Goal: Task Accomplishment & Management: Manage account settings

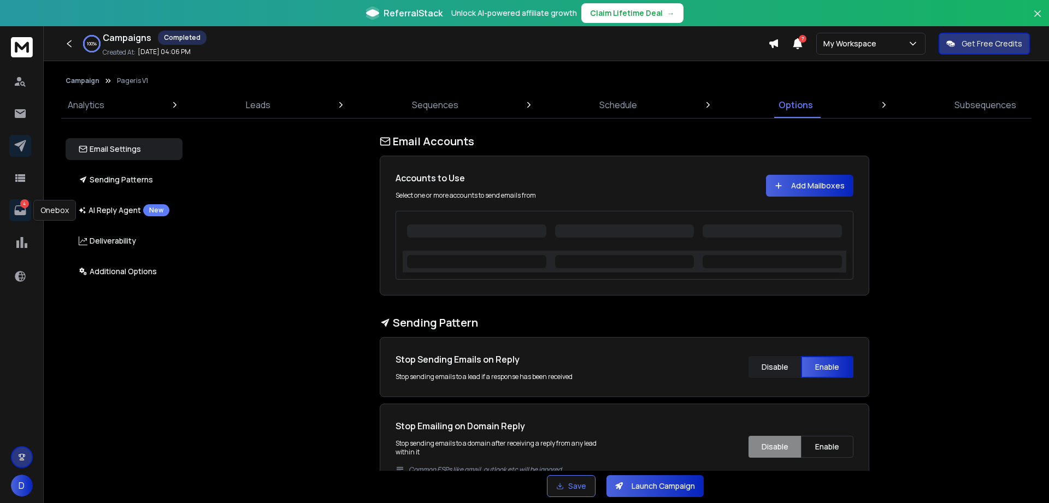
click at [16, 208] on icon at bounding box center [20, 210] width 13 height 13
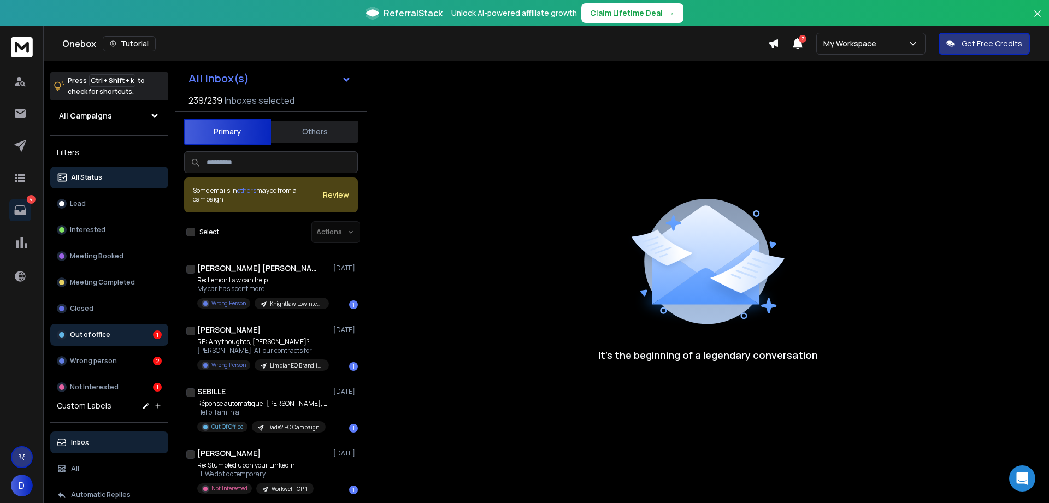
click at [137, 337] on button "Out of office 1" at bounding box center [109, 335] width 118 height 22
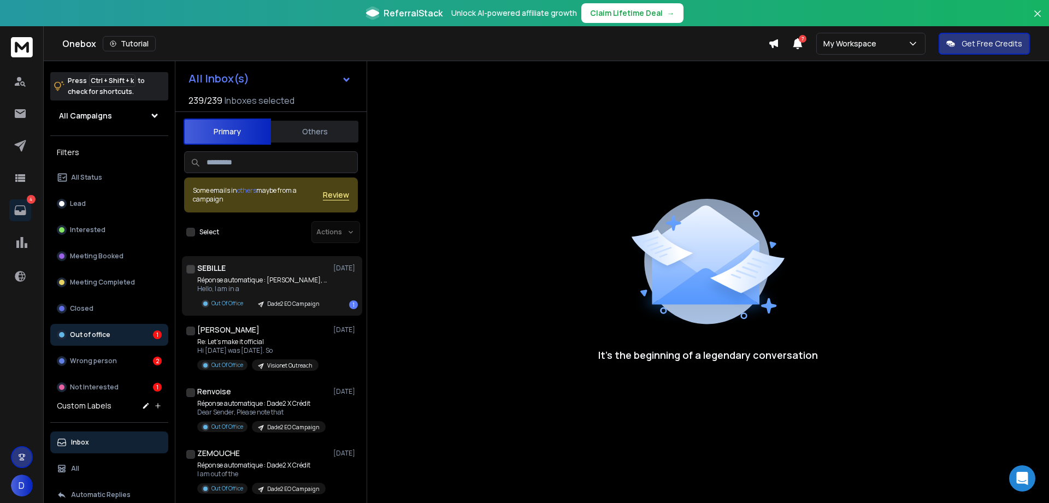
click at [246, 284] on p "Réponse automatique : Fabrice, decided something?" at bounding box center [262, 280] width 131 height 9
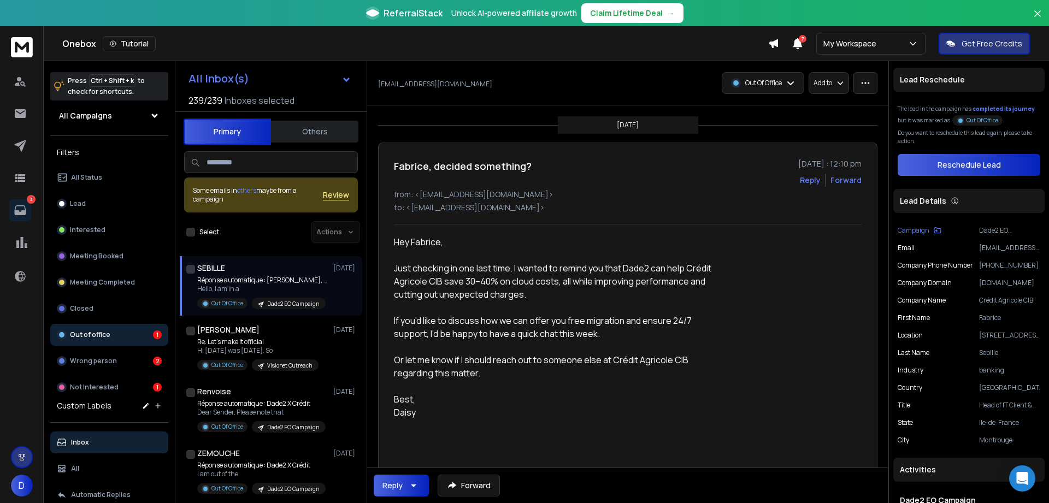
click at [253, 271] on div "SEBILLE 13 Oct" at bounding box center [277, 268] width 161 height 11
click at [111, 358] on p "Wrong person" at bounding box center [93, 361] width 47 height 9
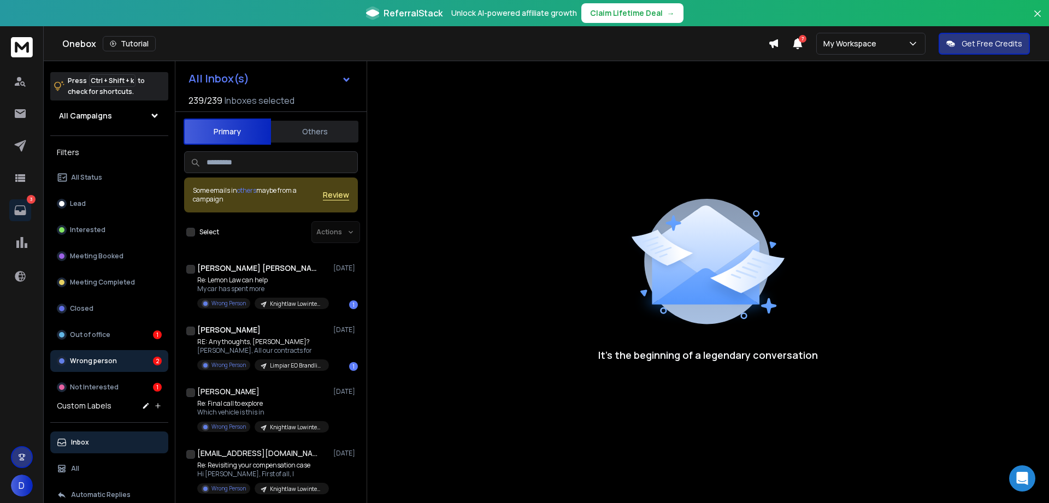
click at [130, 343] on button "Out of office 1" at bounding box center [109, 335] width 118 height 22
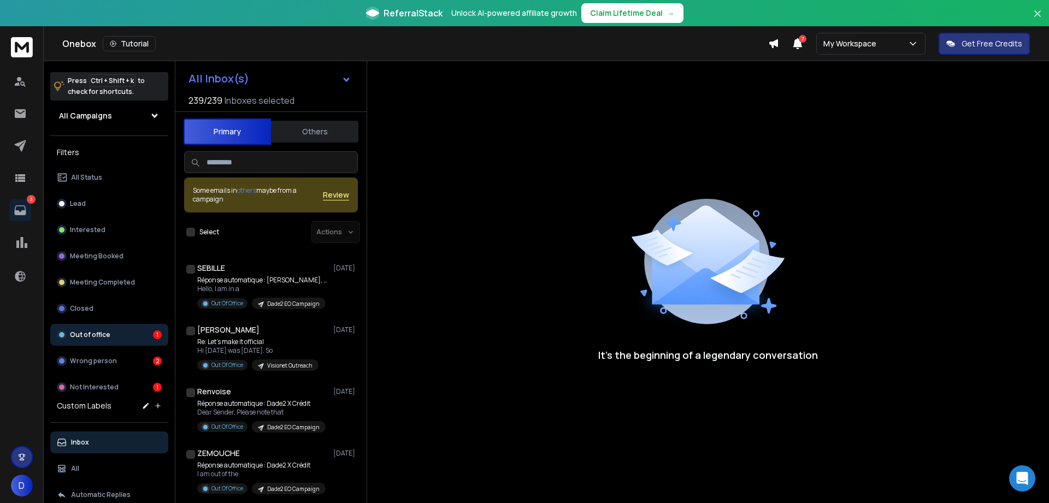
click at [340, 223] on div "Actions" at bounding box center [335, 232] width 49 height 22
click at [338, 229] on div "Actions" at bounding box center [335, 232] width 49 height 22
click at [192, 233] on button "SELECT THIS PAGE" at bounding box center [190, 232] width 9 height 9
click at [329, 231] on p "Actions" at bounding box center [329, 232] width 26 height 9
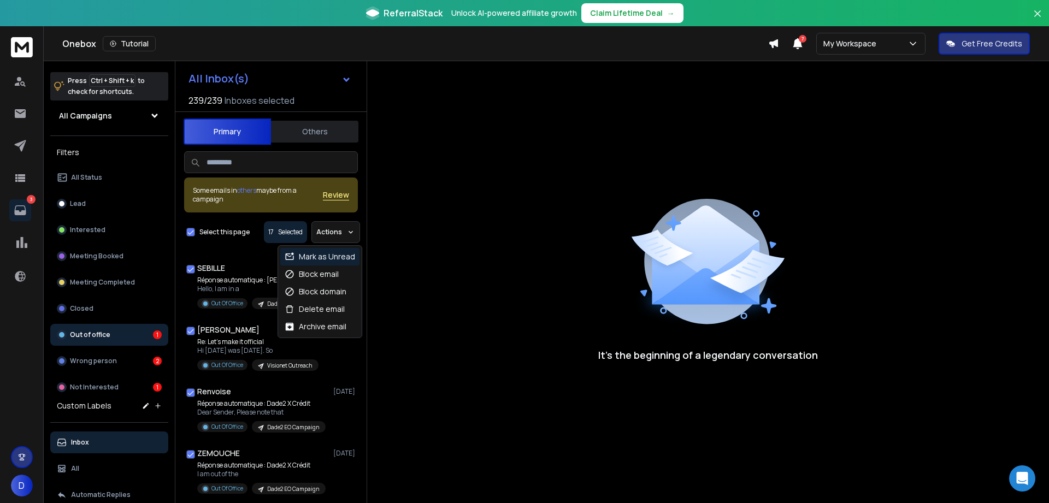
click at [323, 256] on div "Mark as Unread" at bounding box center [320, 256] width 70 height 11
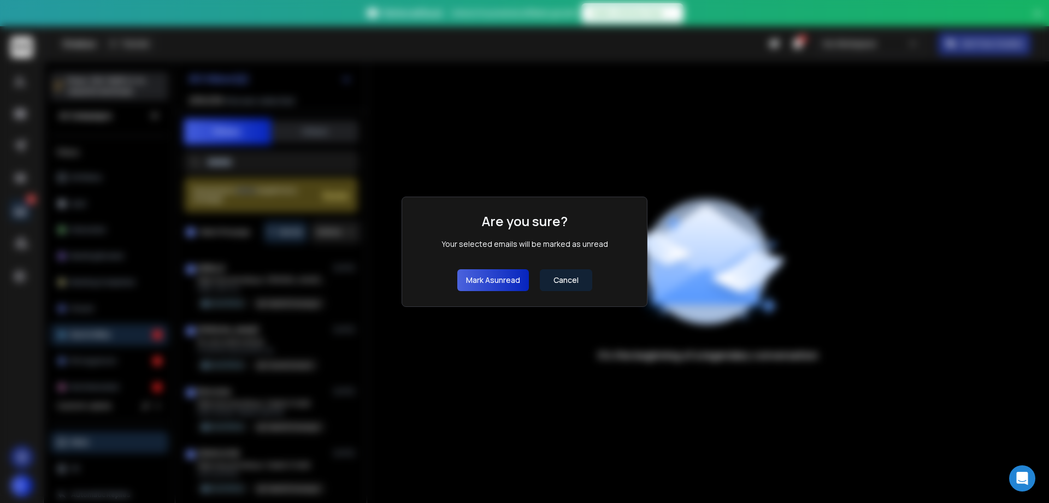
click at [497, 280] on p "Mark as unread" at bounding box center [493, 280] width 54 height 11
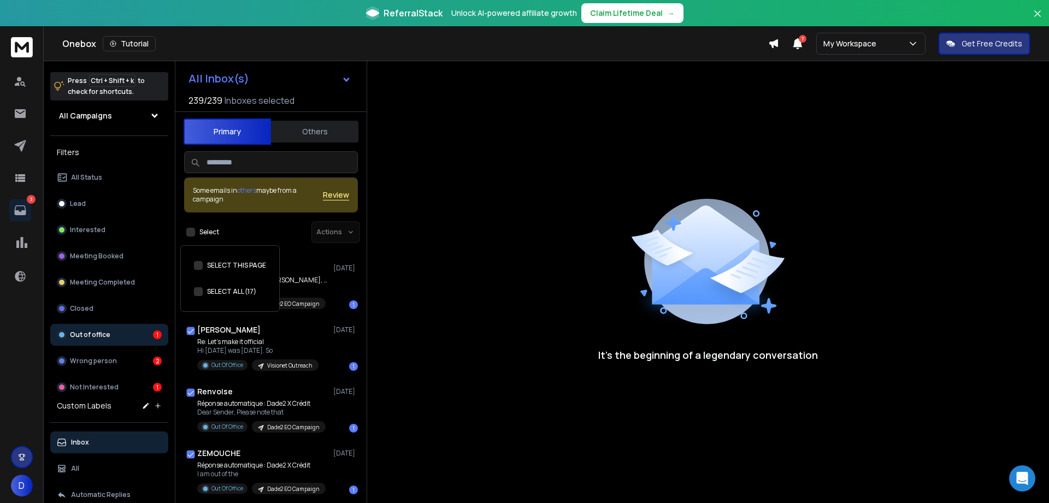
click at [192, 231] on button "SELECT THIS PAGE" at bounding box center [190, 232] width 9 height 9
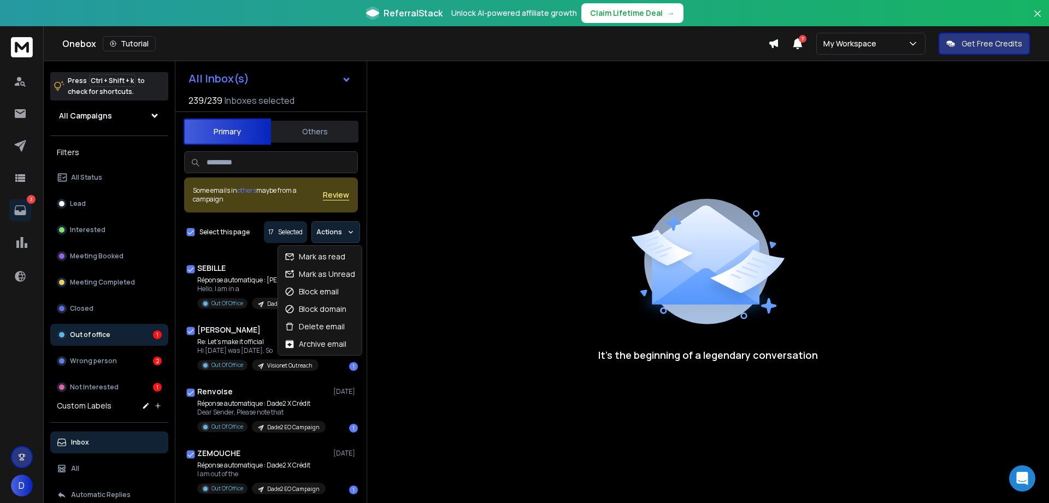
click at [327, 225] on button "Actions" at bounding box center [335, 232] width 49 height 22
click at [327, 256] on div "Mark as read" at bounding box center [315, 256] width 61 height 11
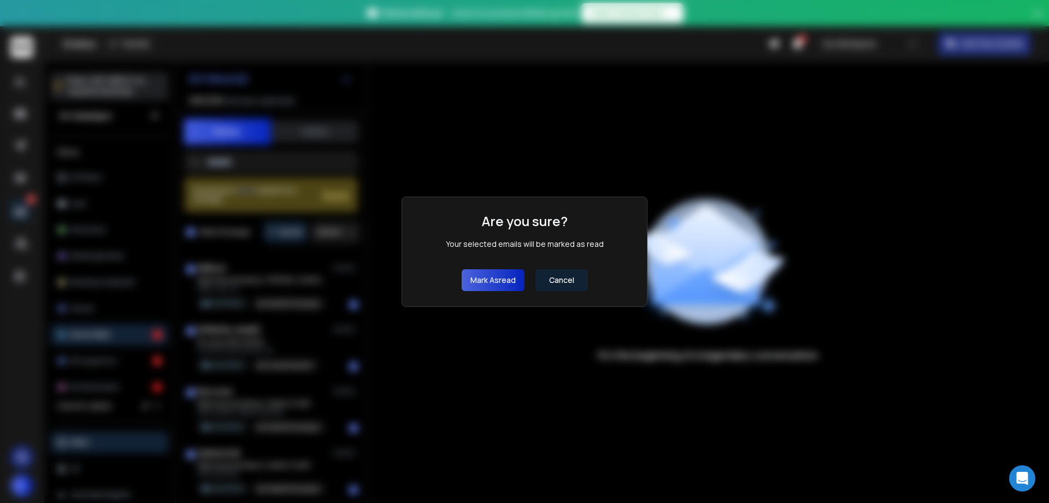
click at [490, 274] on button "Mark as read" at bounding box center [493, 280] width 63 height 22
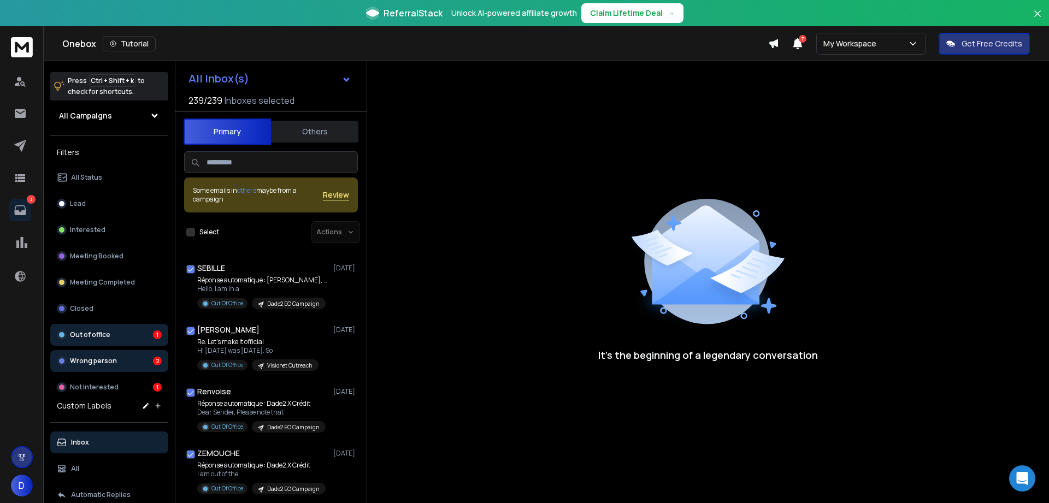
click at [115, 358] on button "Wrong person 2" at bounding box center [109, 361] width 118 height 22
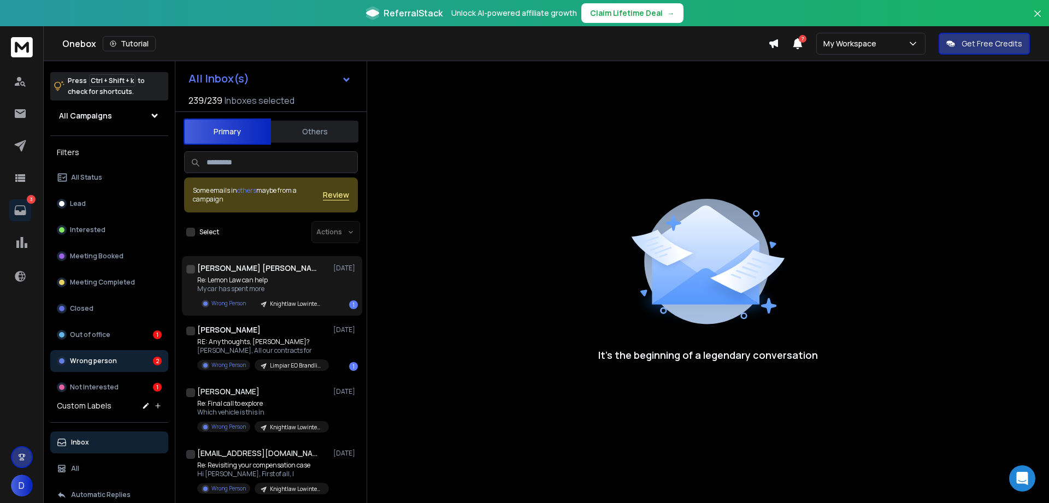
click at [243, 283] on p "Re: Lemon Law can help" at bounding box center [262, 280] width 131 height 9
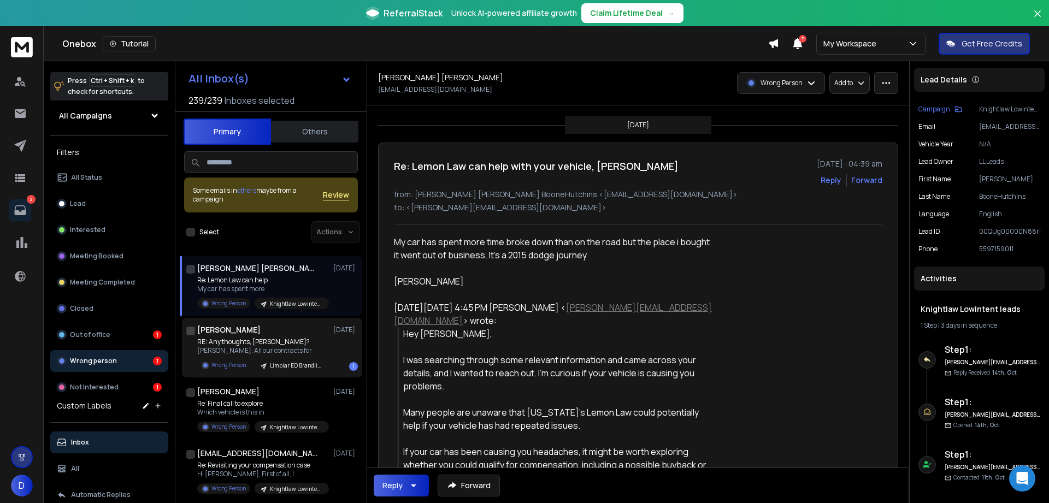
click at [225, 341] on p "RE: Any thoughts, Rebecca?" at bounding box center [262, 342] width 131 height 9
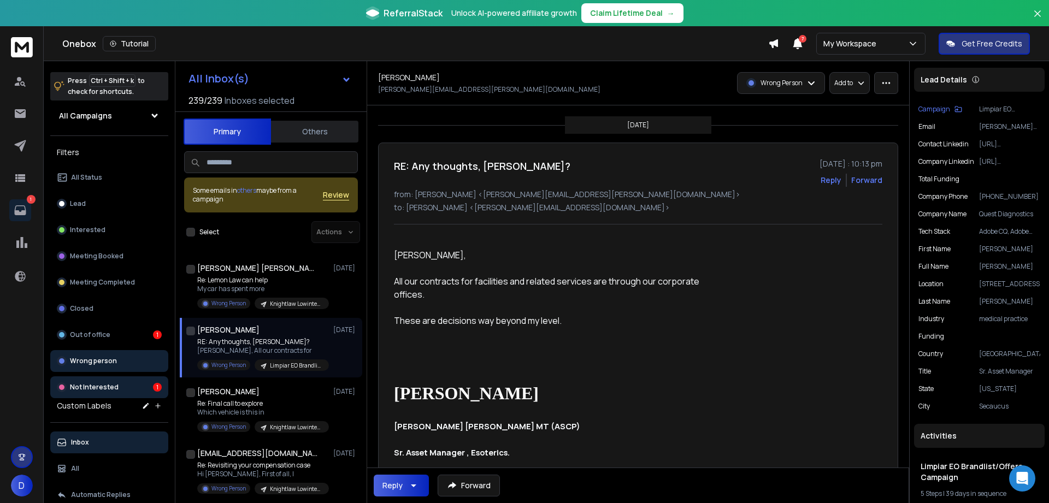
click at [120, 385] on button "Not Interested 1" at bounding box center [109, 387] width 118 height 22
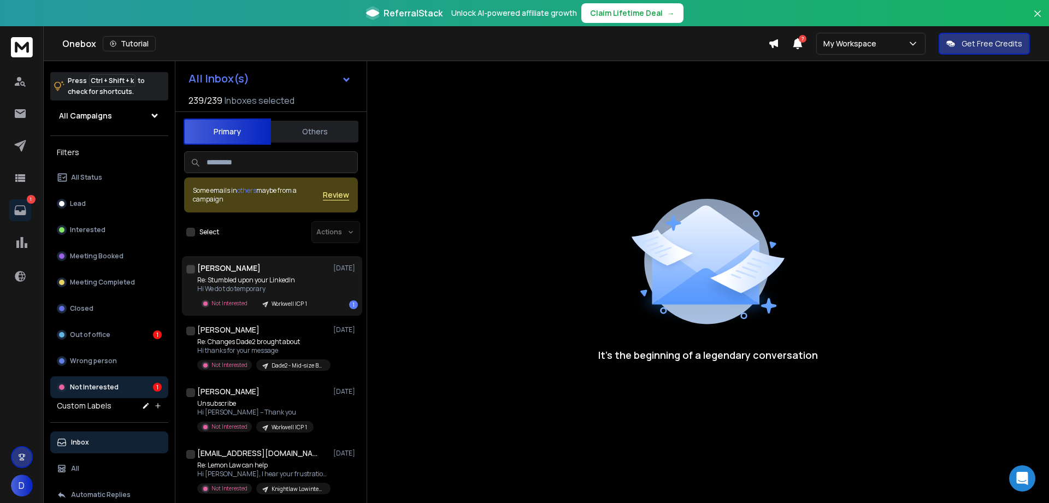
click at [267, 282] on p "Re: Stumbled upon your LinkedIn" at bounding box center [255, 280] width 116 height 9
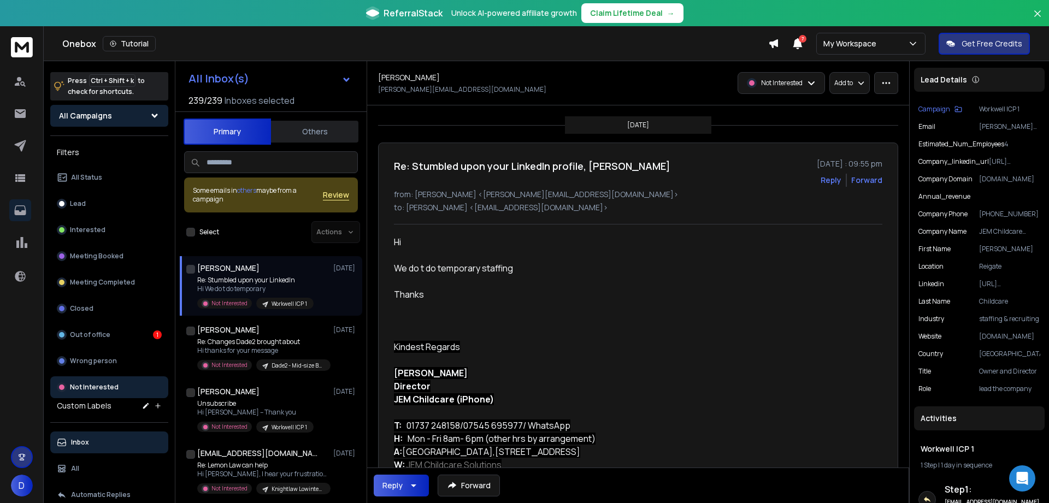
click at [122, 121] on button "All Campaigns" at bounding box center [109, 116] width 118 height 22
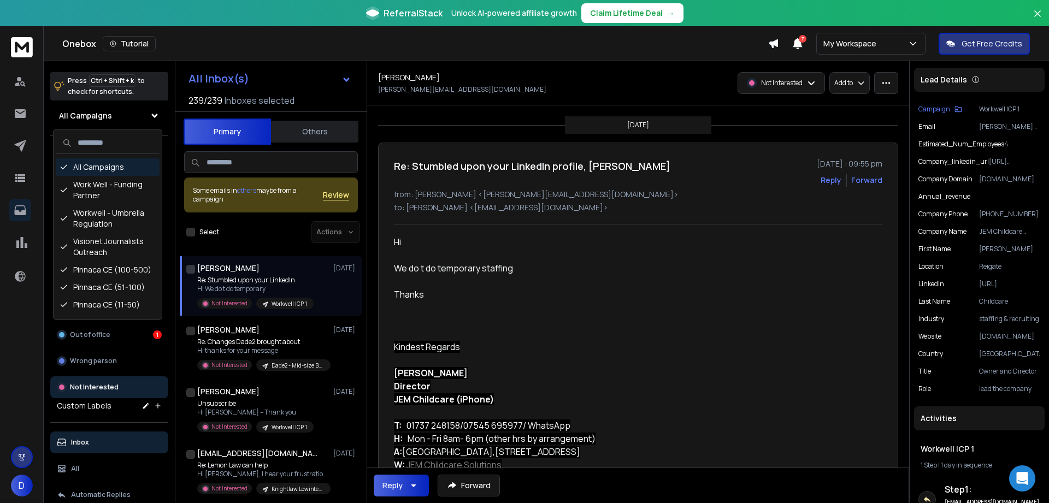
click at [116, 164] on div "All Campaigns" at bounding box center [108, 166] width 104 height 17
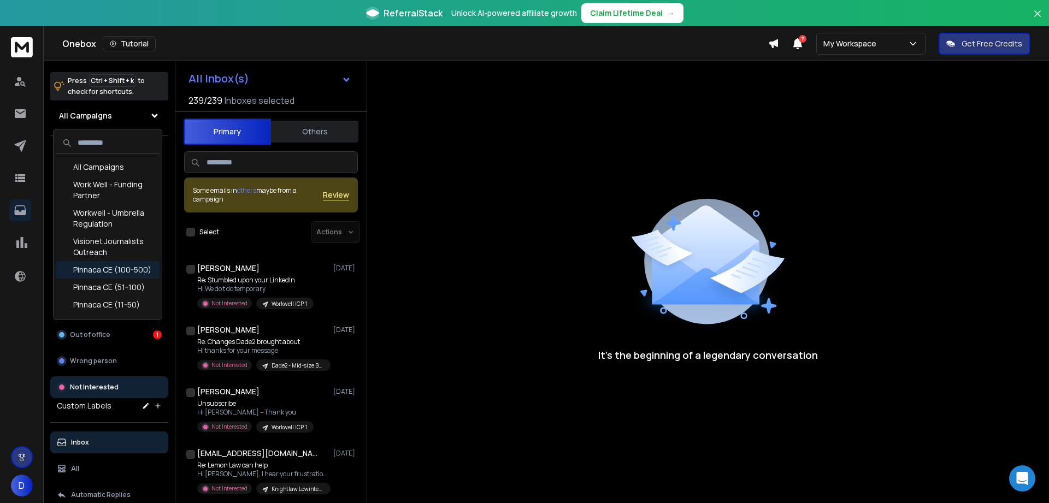
click at [92, 270] on div "Pinnaca CE (100-500)" at bounding box center [108, 269] width 104 height 17
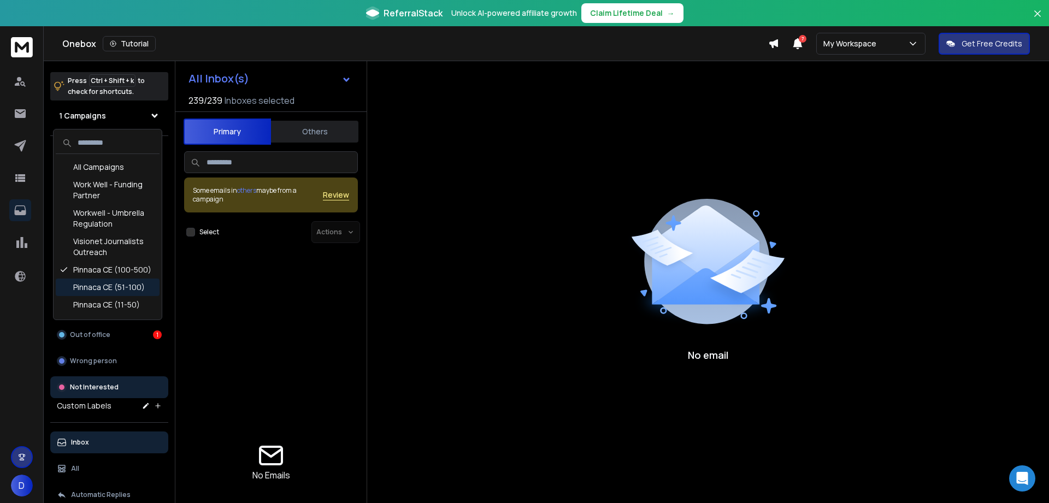
click at [97, 286] on div "Pinnaca CE (51-100)" at bounding box center [108, 287] width 104 height 17
click at [99, 301] on div "Pinnaca CE (11-50)" at bounding box center [108, 304] width 104 height 17
click at [545, 216] on div "No email" at bounding box center [708, 275] width 682 height 428
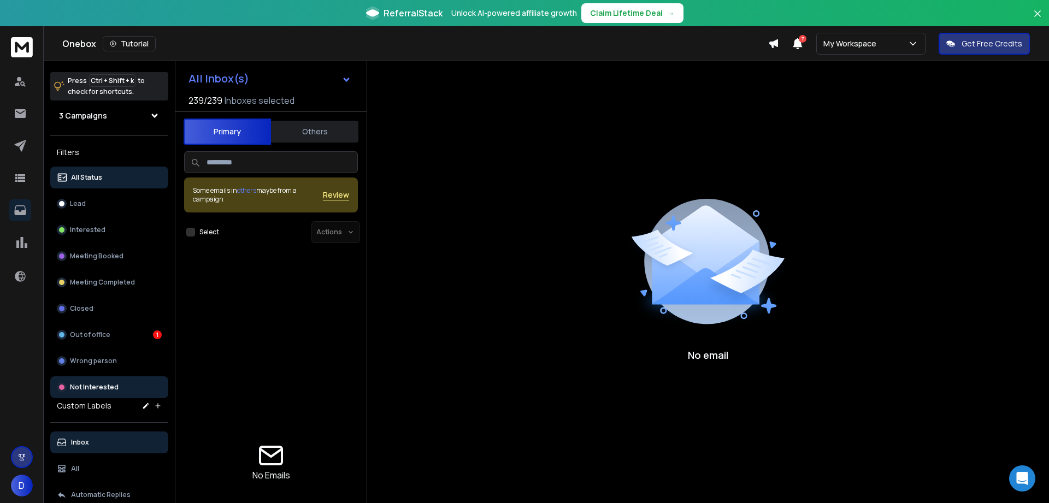
click at [97, 185] on button "All Status" at bounding box center [109, 178] width 118 height 22
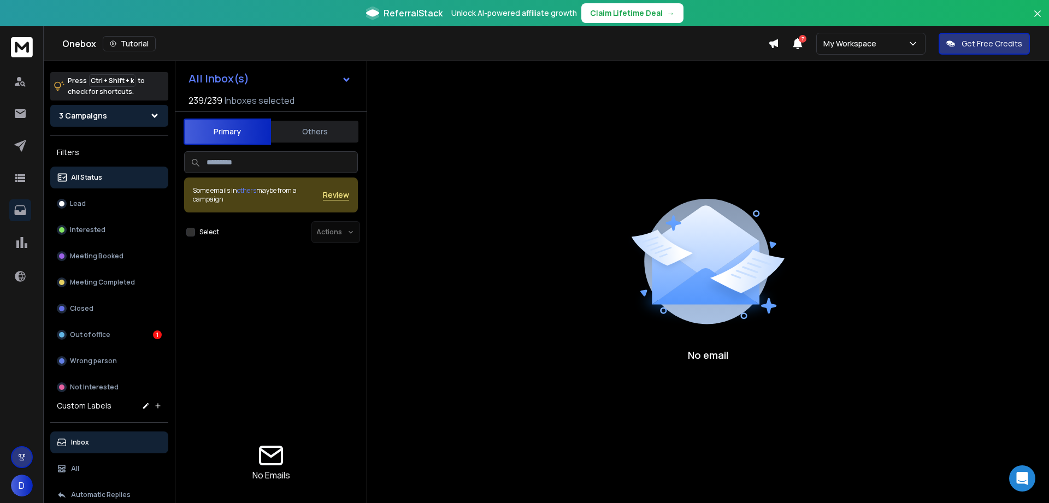
click at [130, 126] on button "3 Campaigns" at bounding box center [109, 116] width 118 height 22
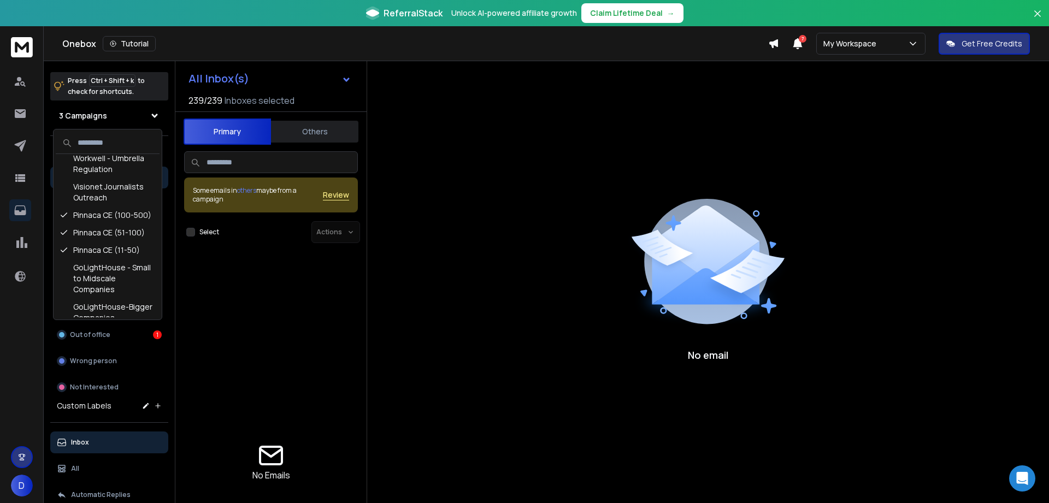
click at [262, 287] on div "No Emails" at bounding box center [271, 440] width 183 height 373
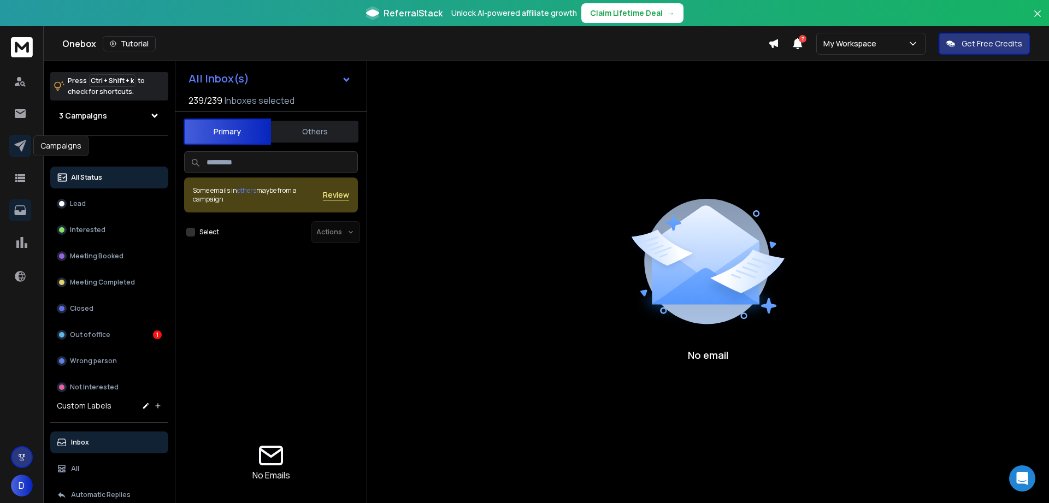
click at [14, 143] on icon at bounding box center [20, 145] width 13 height 13
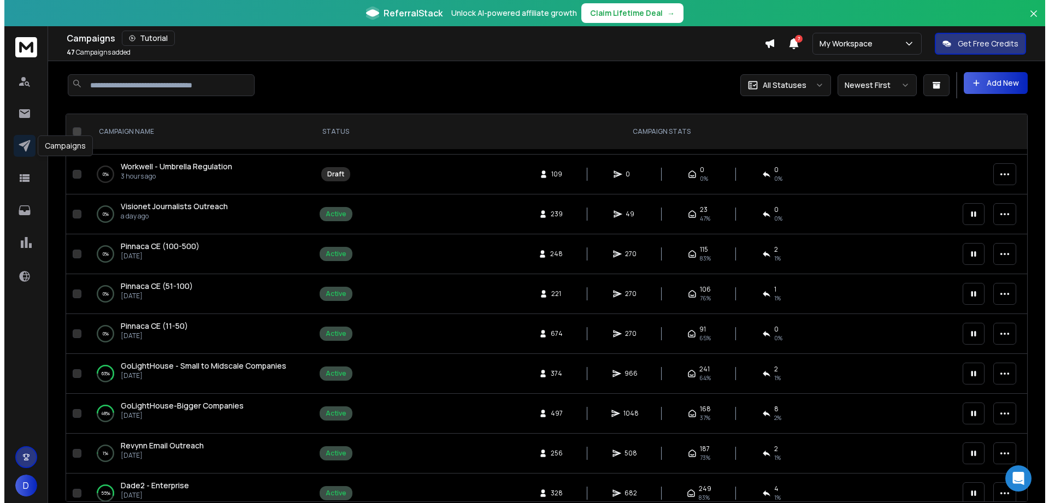
scroll to position [55, 0]
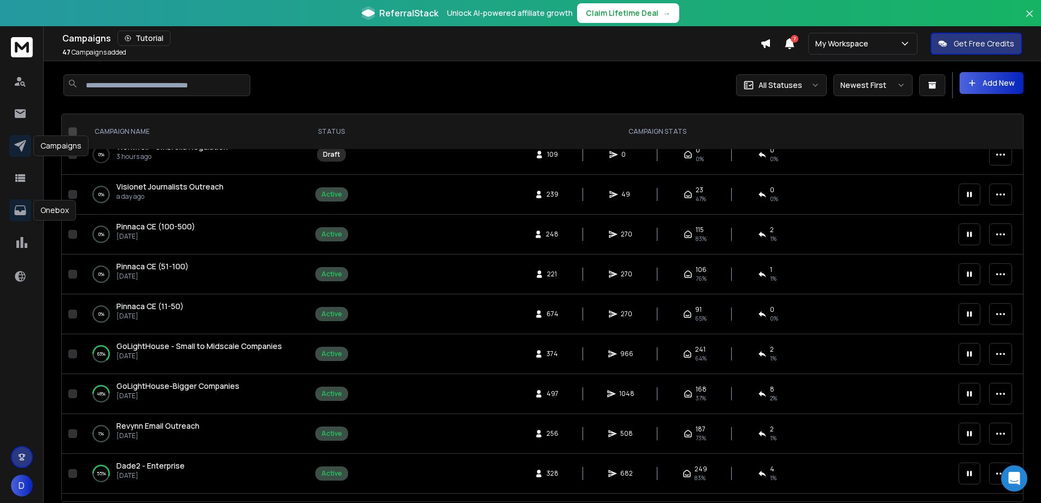
click at [19, 207] on icon at bounding box center [20, 210] width 13 height 13
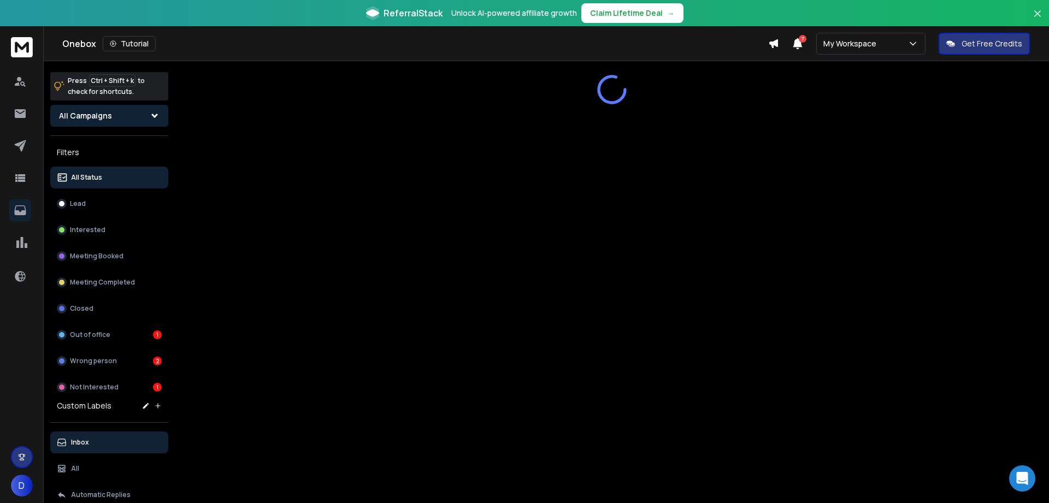
click at [127, 122] on button "All Campaigns" at bounding box center [109, 116] width 118 height 22
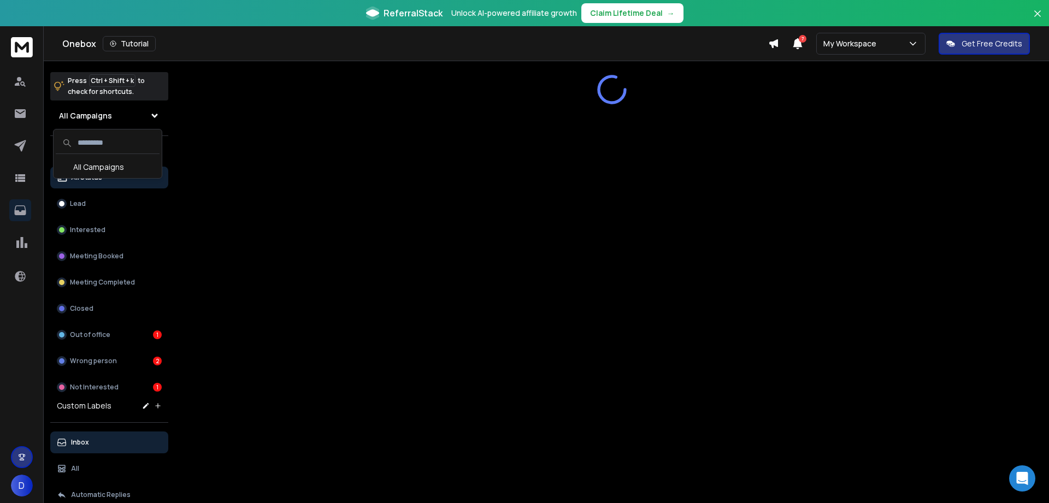
click at [343, 141] on div "Press Ctrl + Shift + k to check for shortcuts. All Campaigns All Campaigns Filt…" at bounding box center [546, 312] width 1005 height 503
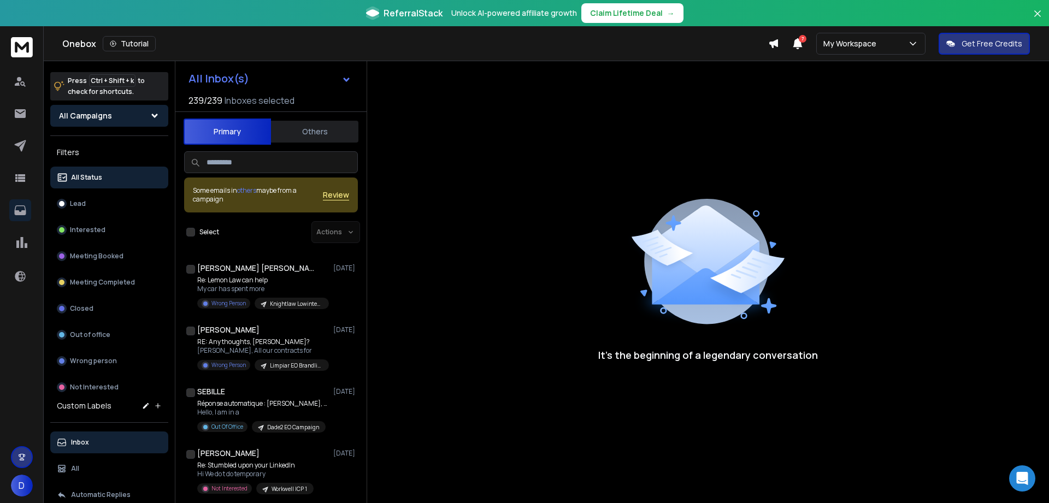
click at [105, 119] on h1 "All Campaigns" at bounding box center [85, 115] width 53 height 11
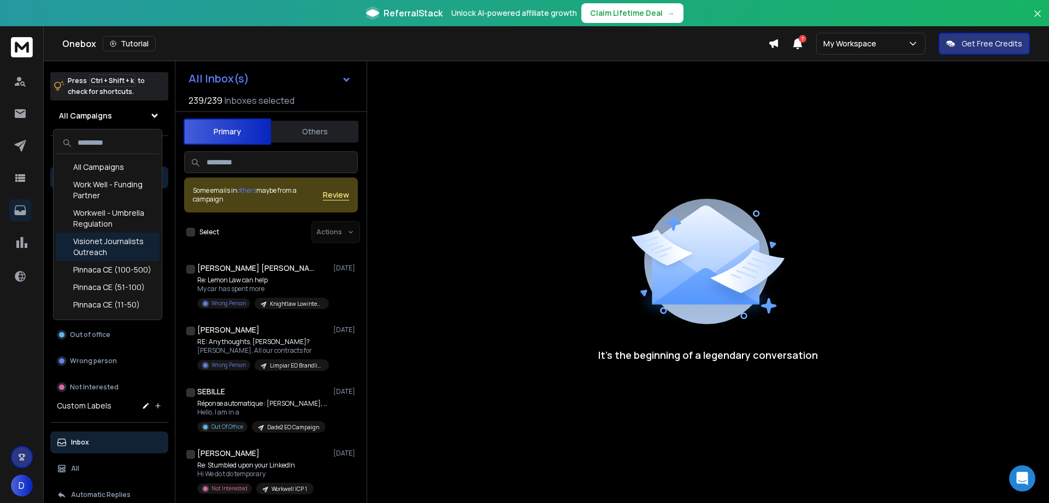
scroll to position [55, 0]
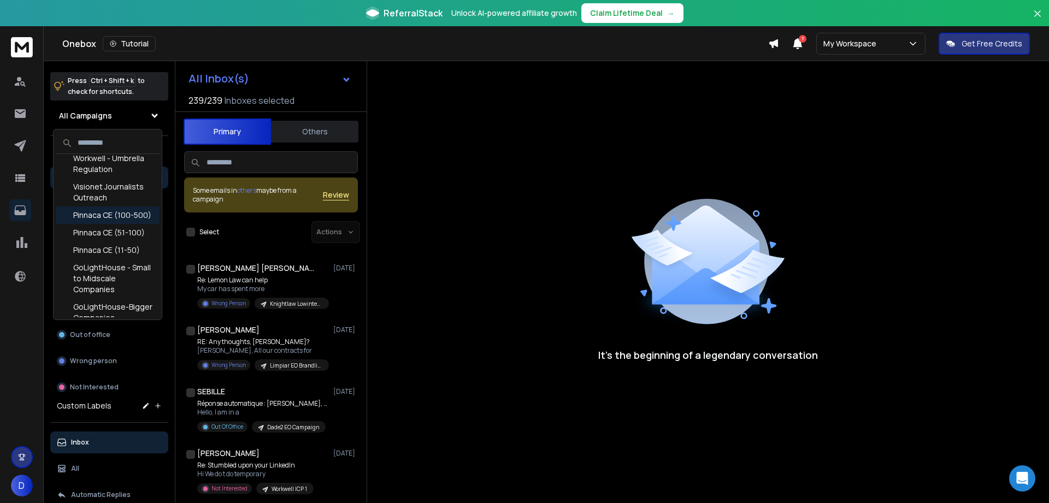
click at [102, 219] on div "Pinnaca CE (100-500)" at bounding box center [108, 215] width 104 height 17
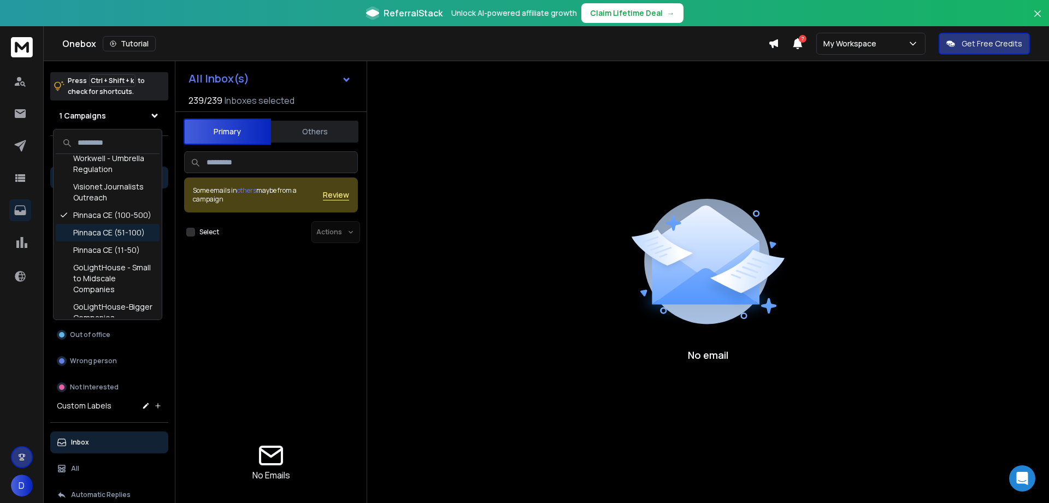
click at [102, 226] on div "Pinnaca CE (51-100)" at bounding box center [108, 232] width 104 height 17
click at [95, 257] on div "Pinnaca CE (11-50)" at bounding box center [108, 250] width 104 height 17
click at [271, 278] on div "No Emails" at bounding box center [271, 440] width 183 height 373
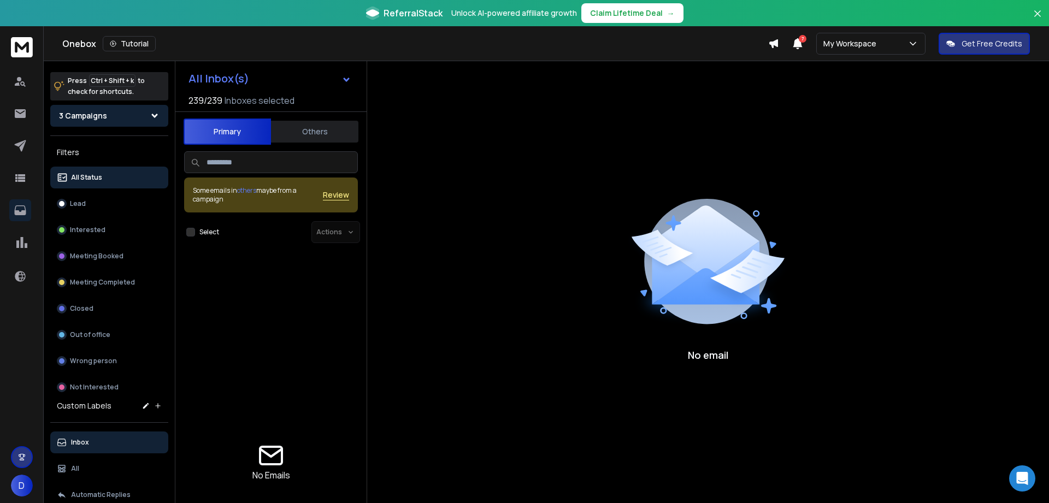
click at [122, 125] on button "3 Campaigns" at bounding box center [109, 116] width 118 height 22
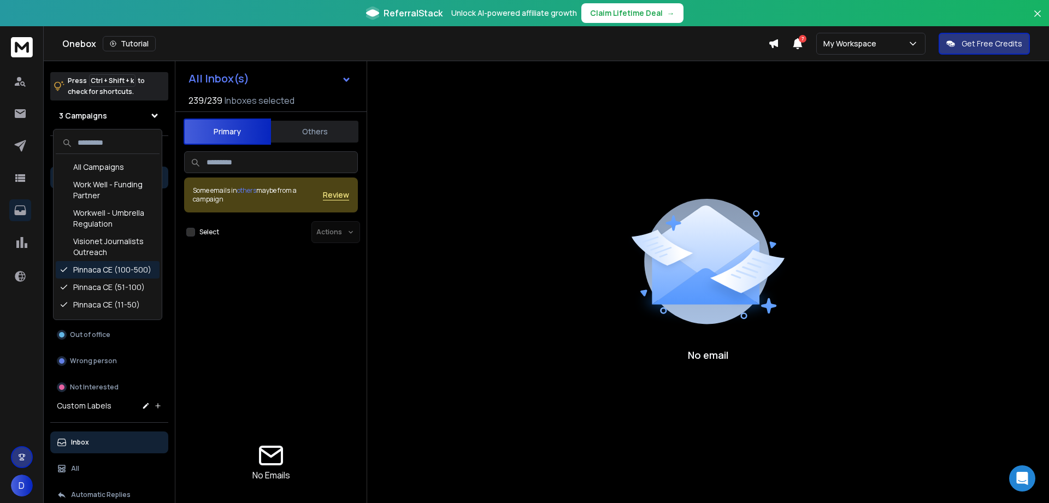
click at [76, 270] on div "Pinnaca CE (100-500)" at bounding box center [108, 269] width 104 height 17
click at [80, 288] on div "Pinnaca CE (51-100)" at bounding box center [108, 287] width 104 height 17
click at [82, 301] on div "Pinnaca CE (11-50)" at bounding box center [108, 304] width 104 height 17
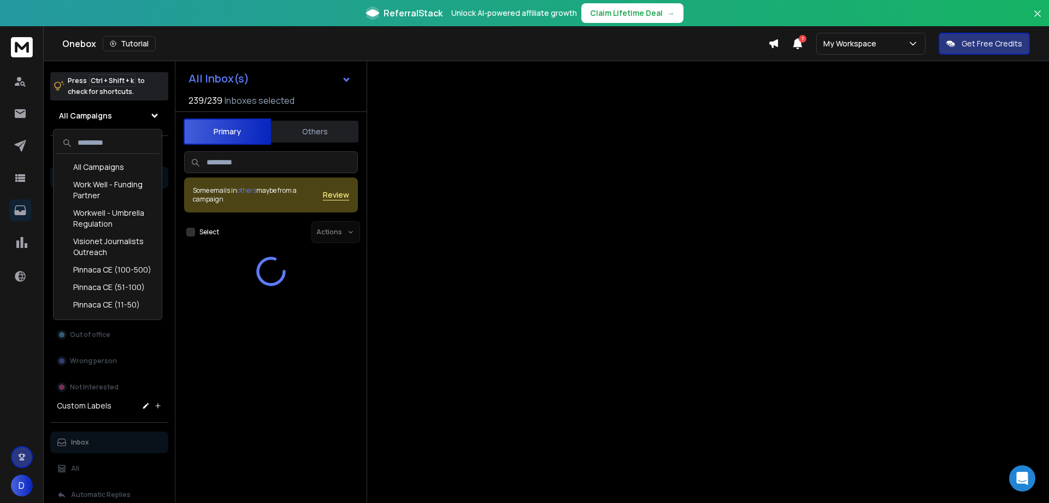
click at [338, 295] on div at bounding box center [270, 328] width 191 height 149
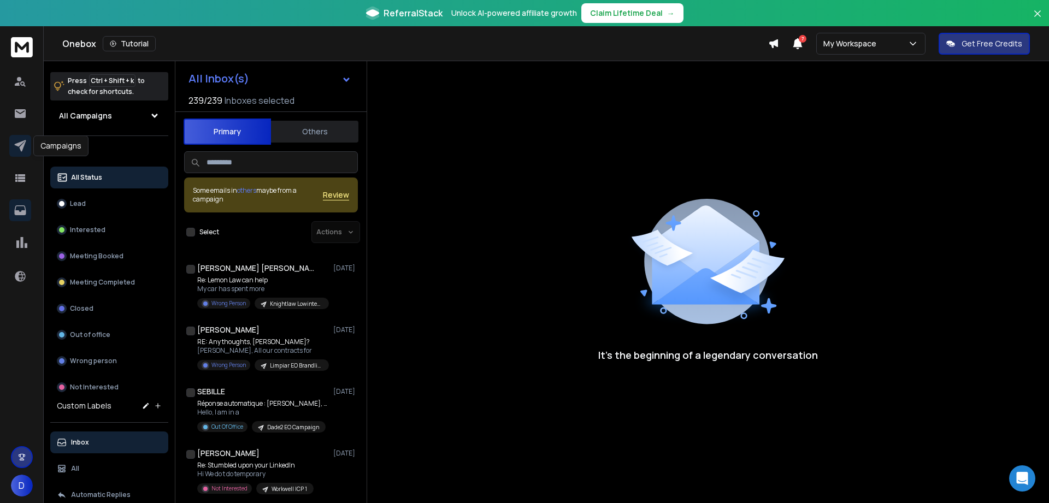
click at [16, 145] on icon at bounding box center [19, 145] width 11 height 11
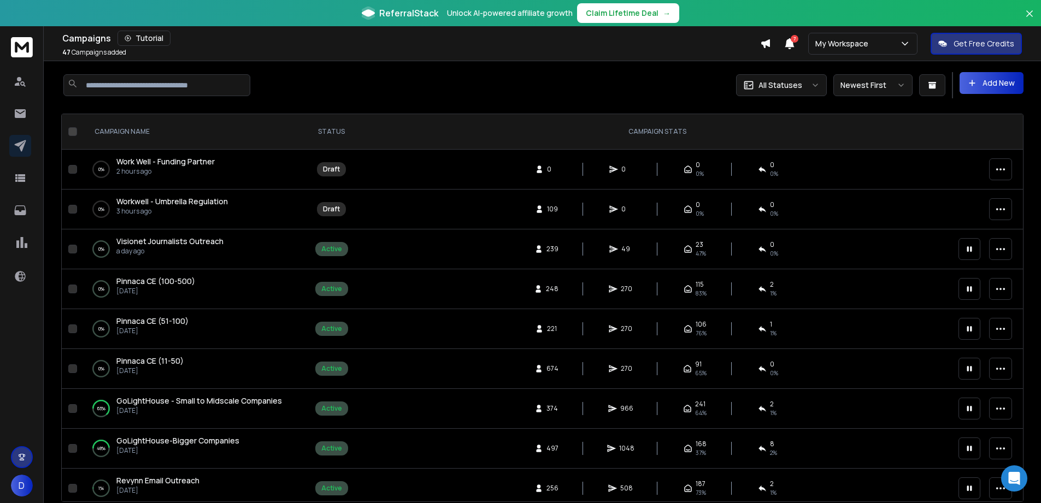
click at [160, 316] on span "Pinnaca CE (51-100)" at bounding box center [152, 321] width 72 height 10
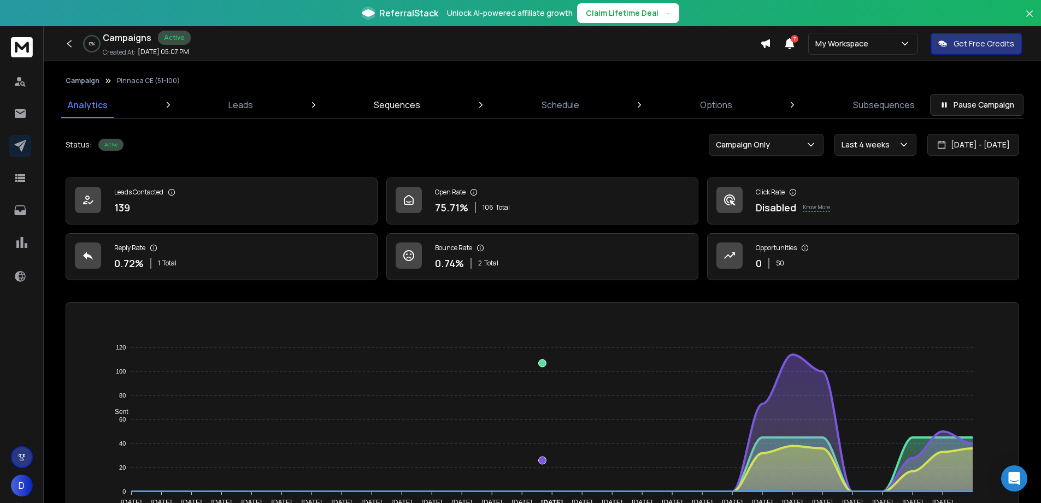
click at [385, 102] on p "Sequences" at bounding box center [397, 104] width 46 height 13
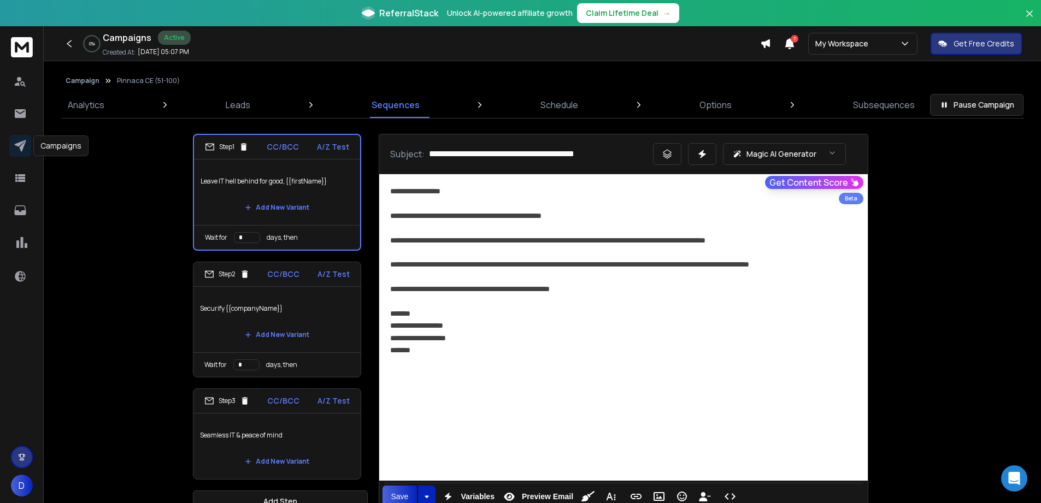
click at [18, 147] on icon at bounding box center [20, 145] width 13 height 13
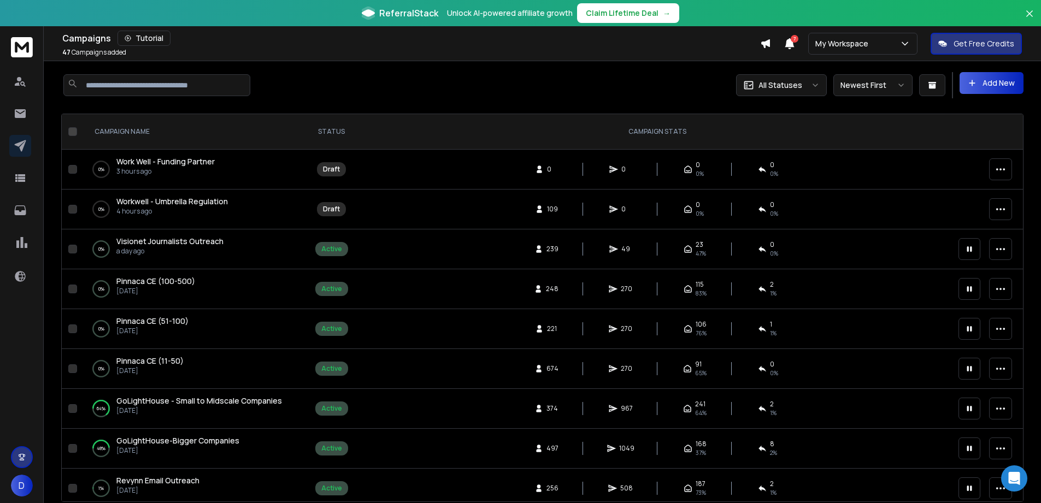
click at [136, 316] on span "Pinnaca CE (51-100)" at bounding box center [152, 321] width 72 height 10
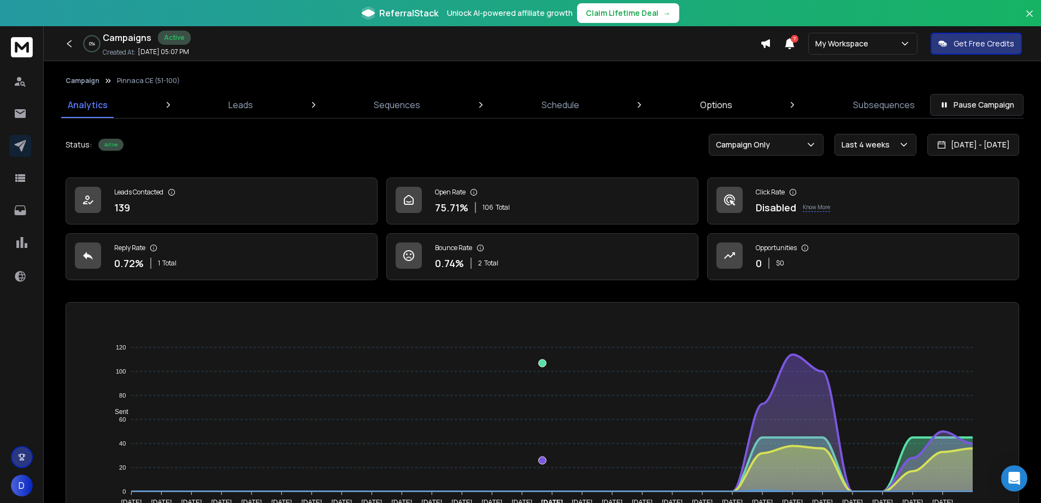
click at [717, 105] on p "Options" at bounding box center [716, 104] width 32 height 13
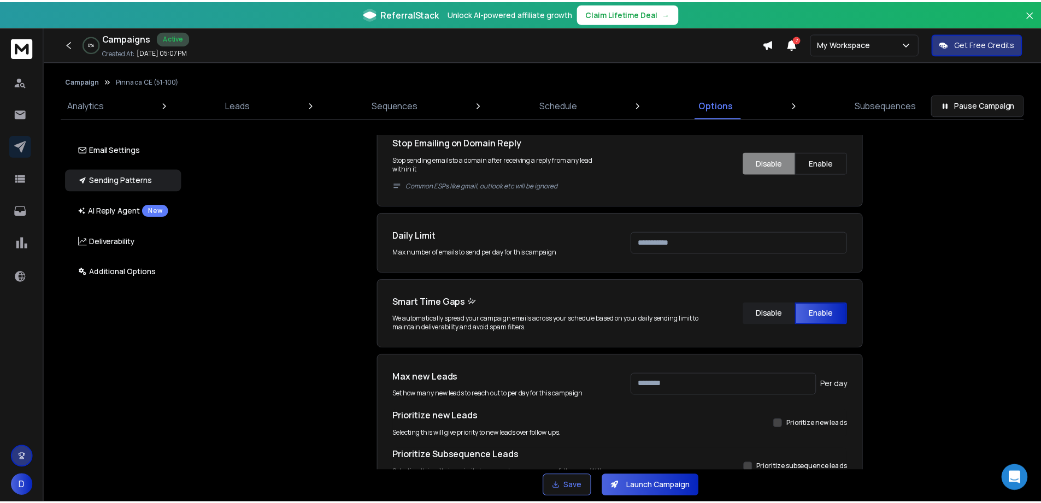
scroll to position [328, 0]
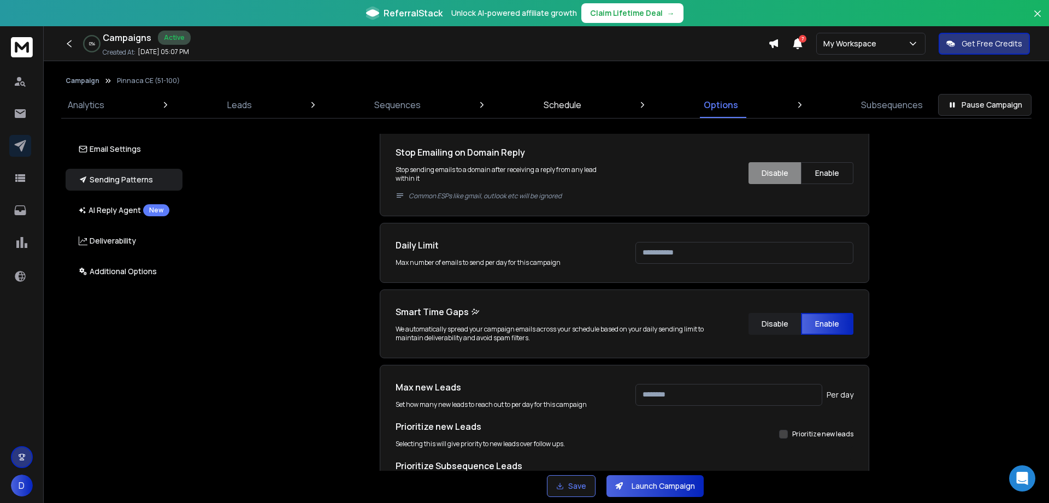
click at [559, 108] on p "Schedule" at bounding box center [563, 104] width 38 height 13
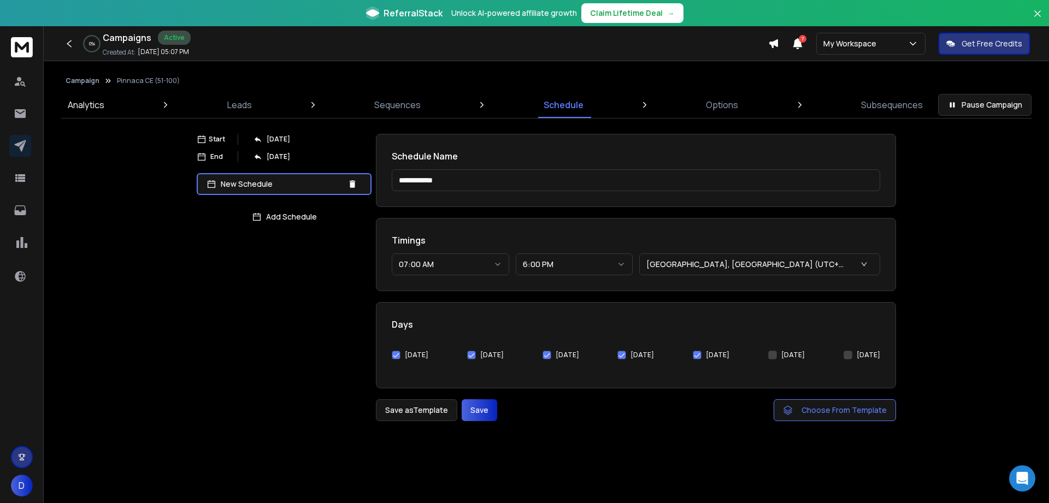
click at [94, 102] on p "Analytics" at bounding box center [86, 104] width 37 height 13
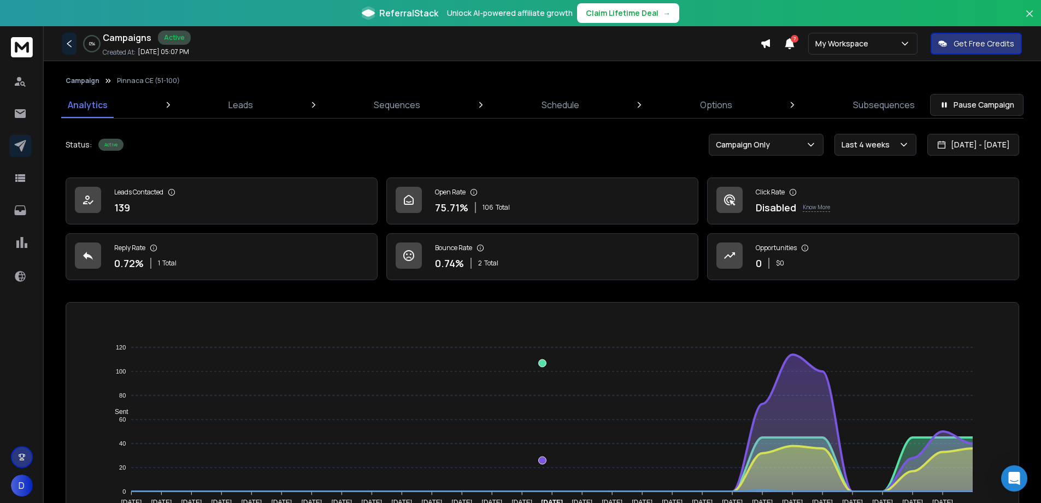
click at [70, 43] on icon at bounding box center [69, 44] width 10 height 10
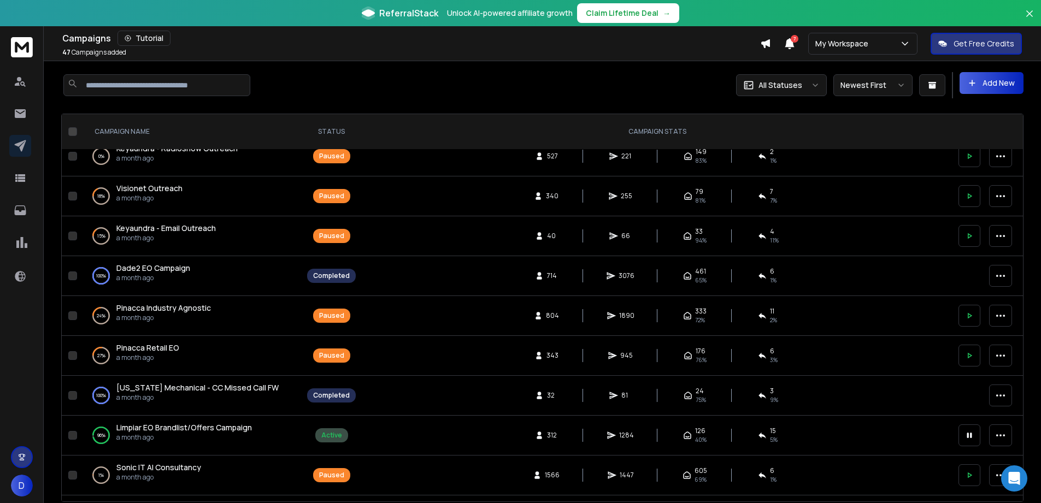
scroll to position [546, 0]
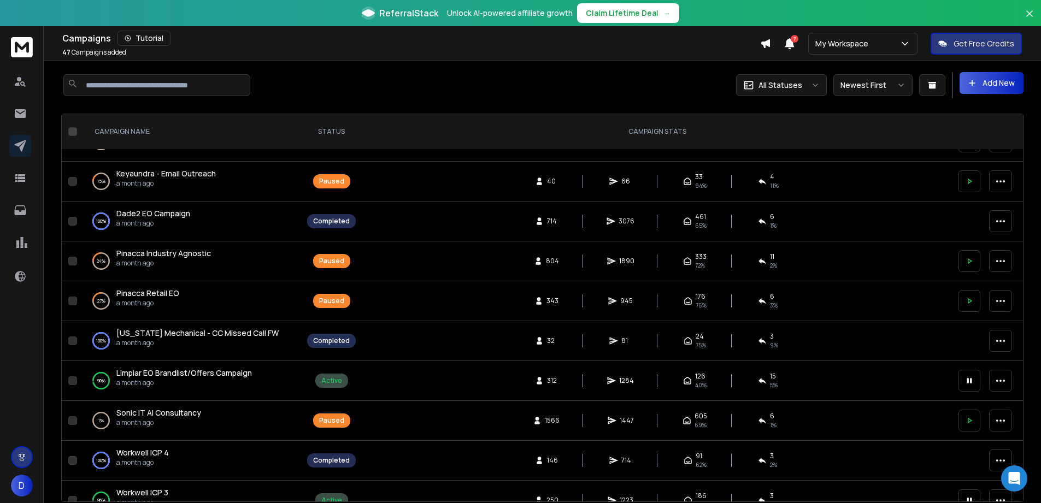
click at [158, 292] on span "Pinacca Retail EO" at bounding box center [147, 293] width 63 height 10
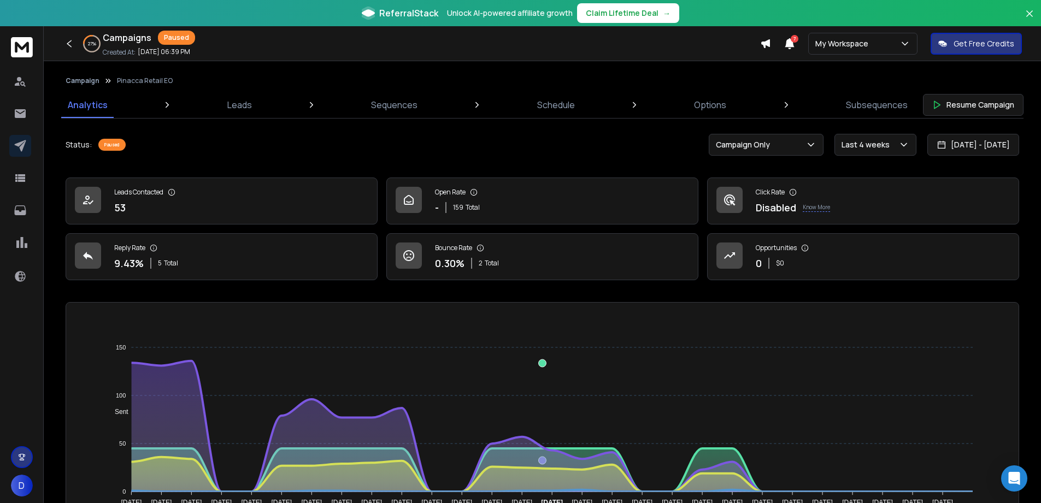
click at [438, 206] on p "-" at bounding box center [437, 207] width 4 height 15
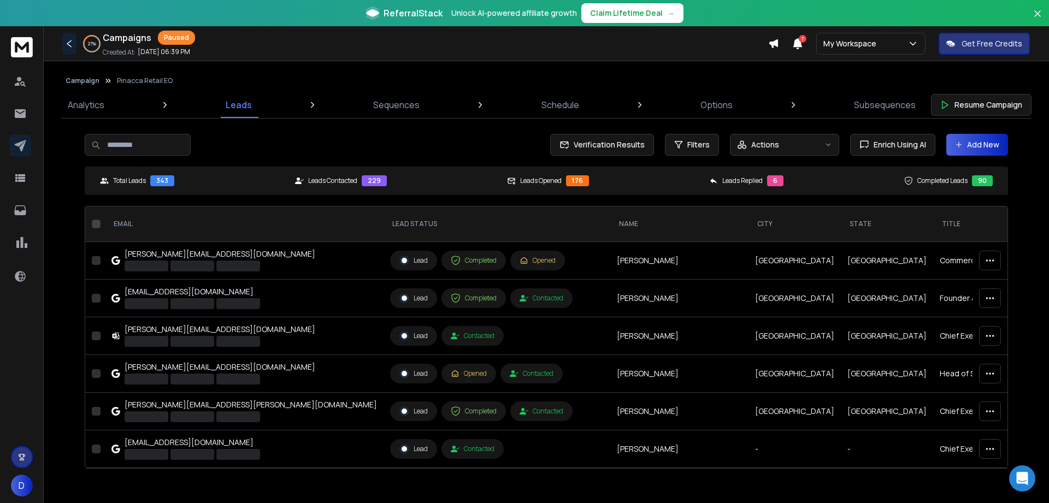
click at [67, 43] on icon at bounding box center [69, 44] width 10 height 10
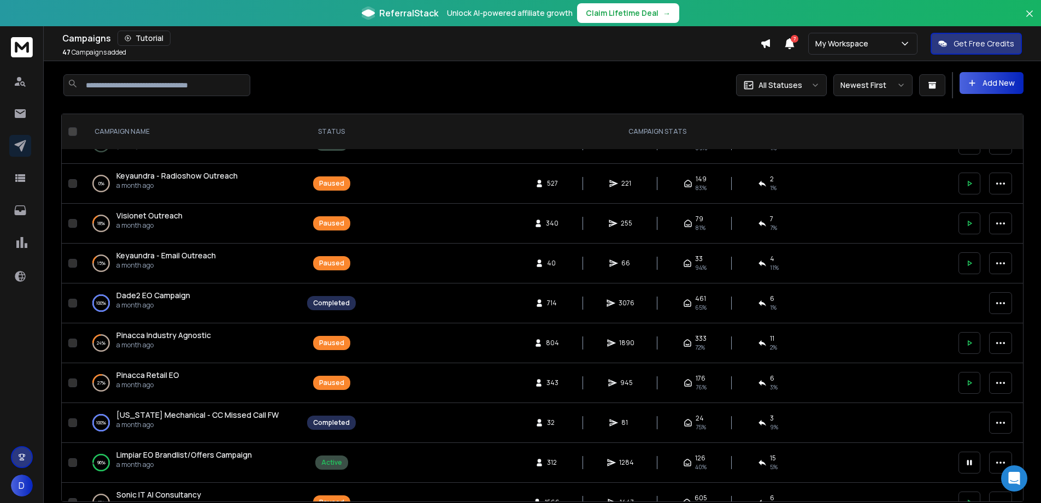
scroll to position [546, 0]
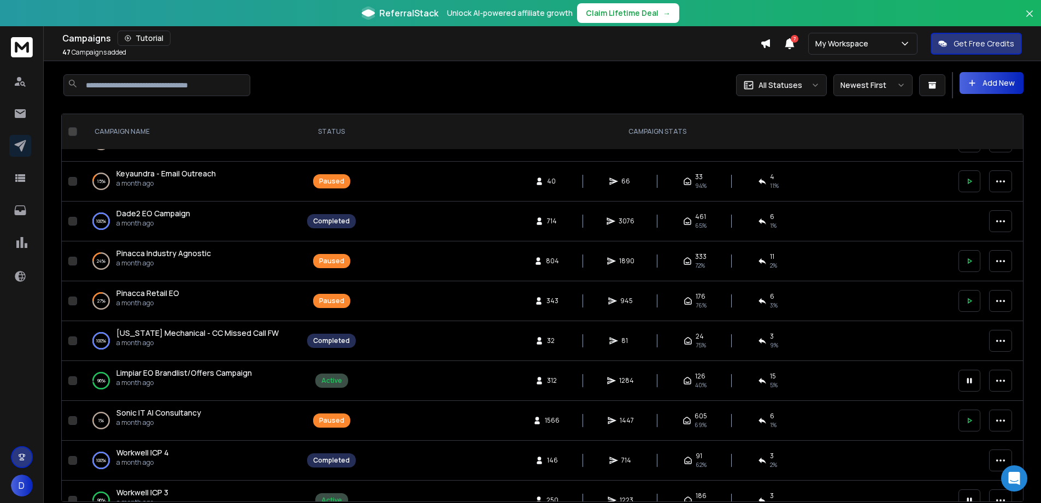
click at [149, 290] on span "Pinacca Retail EO" at bounding box center [147, 293] width 63 height 10
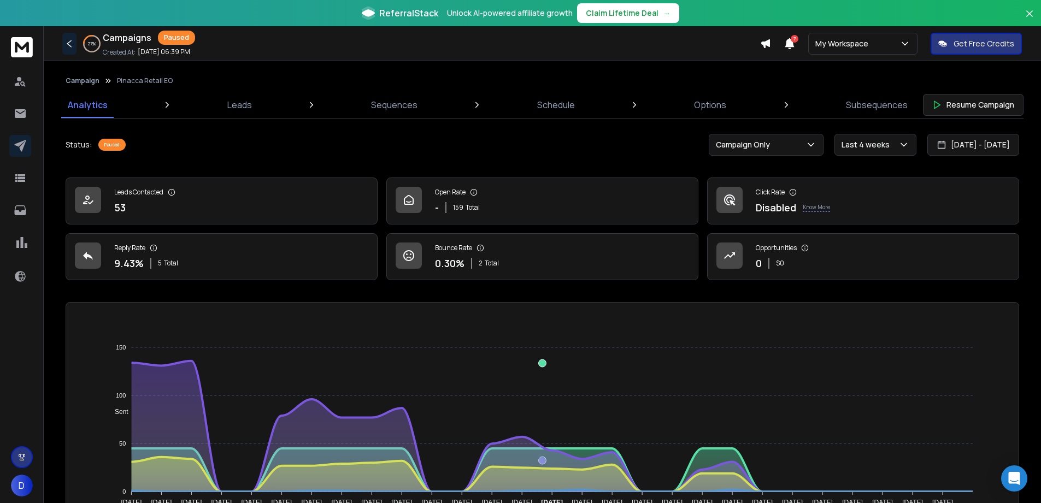
click at [72, 40] on icon at bounding box center [69, 44] width 10 height 10
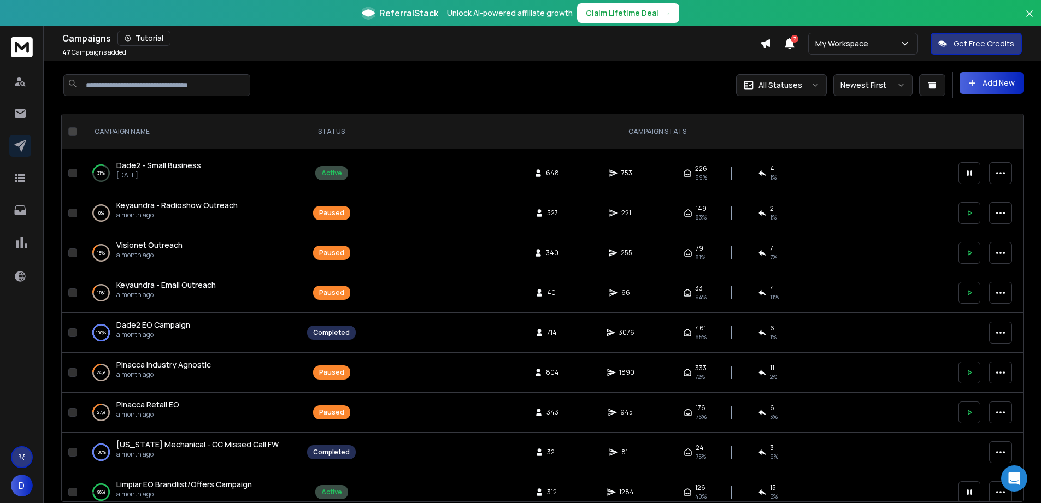
scroll to position [437, 0]
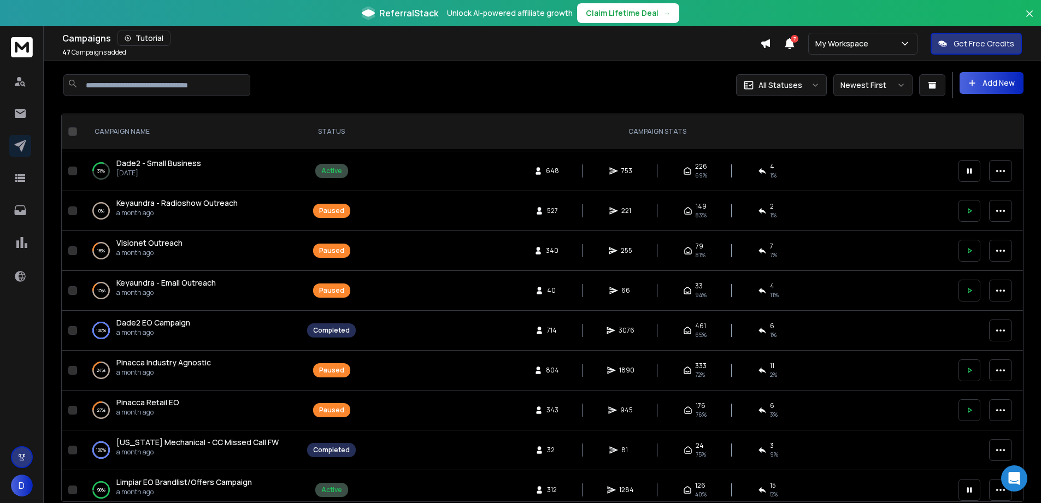
click at [186, 360] on span "Pinacca Industry Agnostic" at bounding box center [163, 362] width 95 height 10
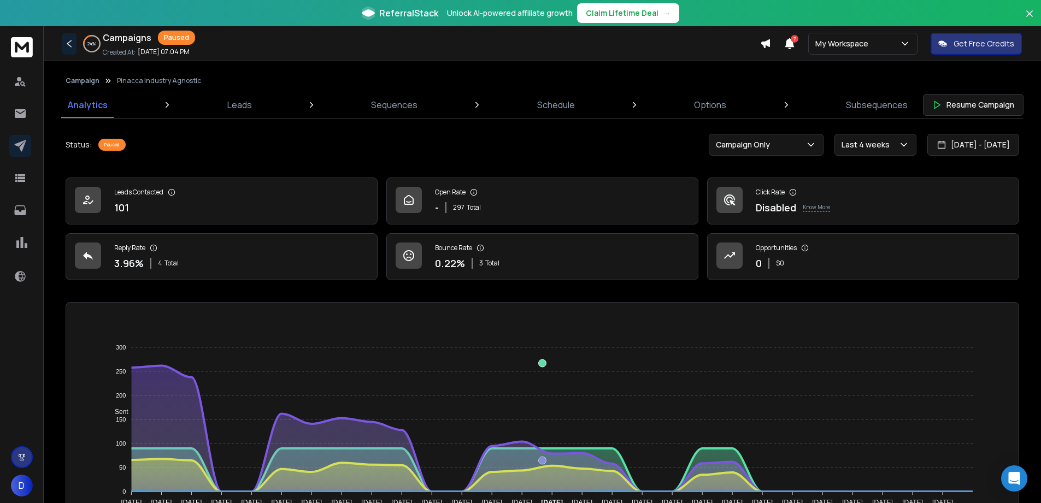
click at [69, 45] on icon at bounding box center [69, 43] width 4 height 7
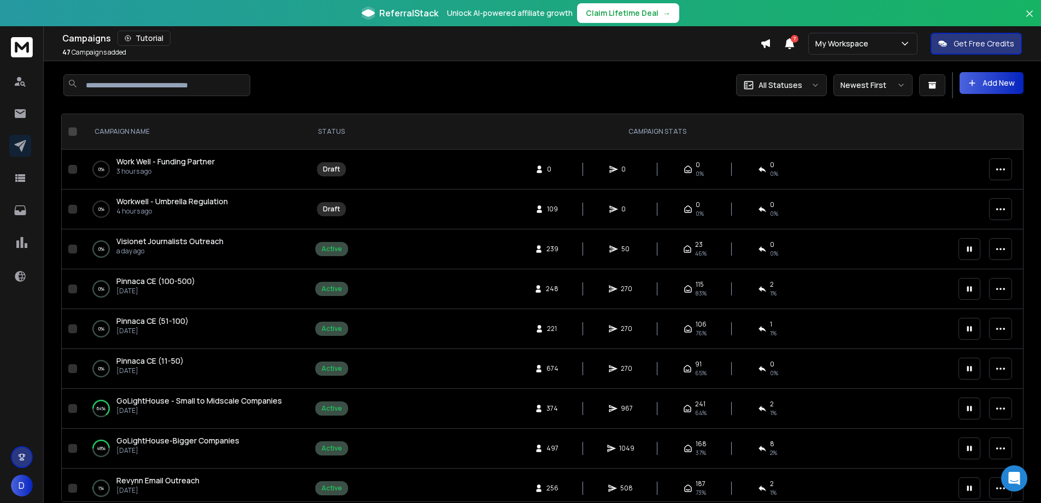
scroll to position [55, 0]
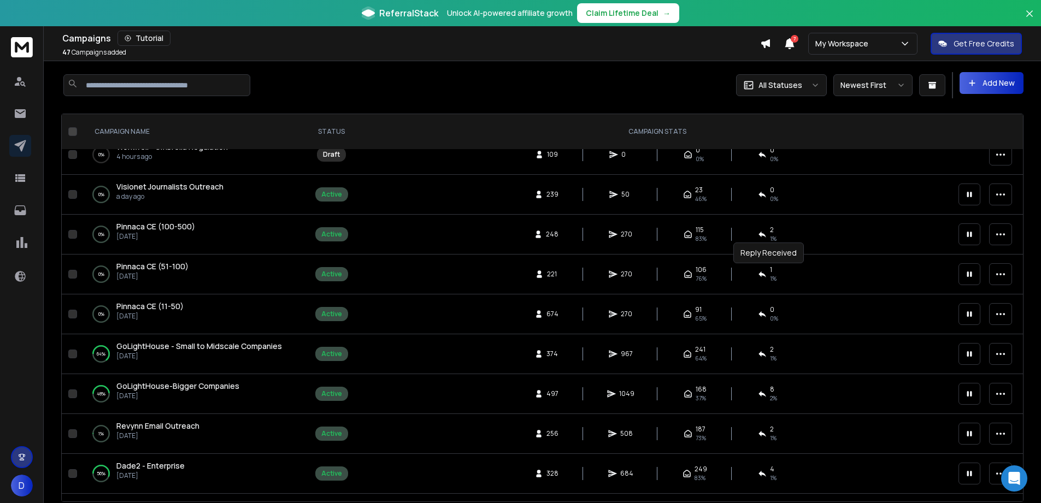
click at [767, 281] on div "1 1 %" at bounding box center [768, 274] width 33 height 17
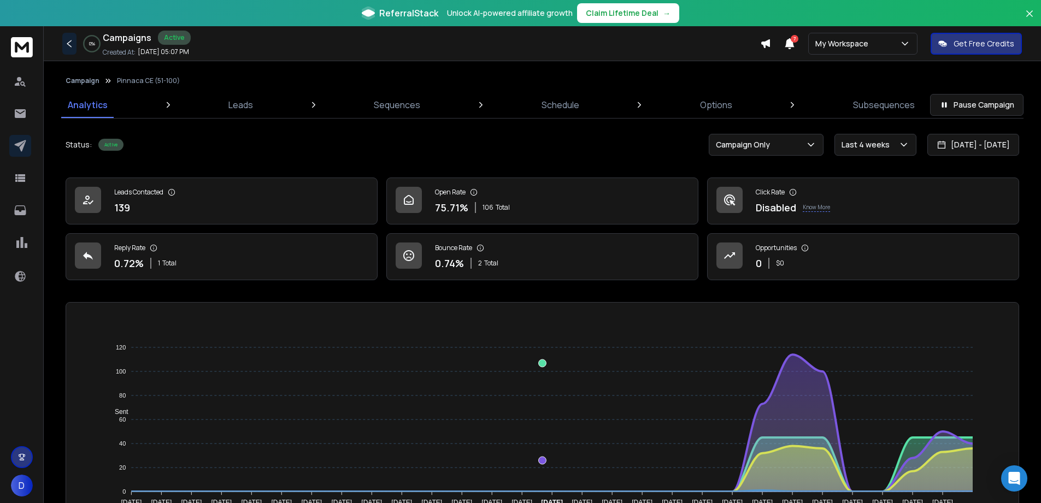
click at [73, 44] on icon at bounding box center [69, 44] width 10 height 10
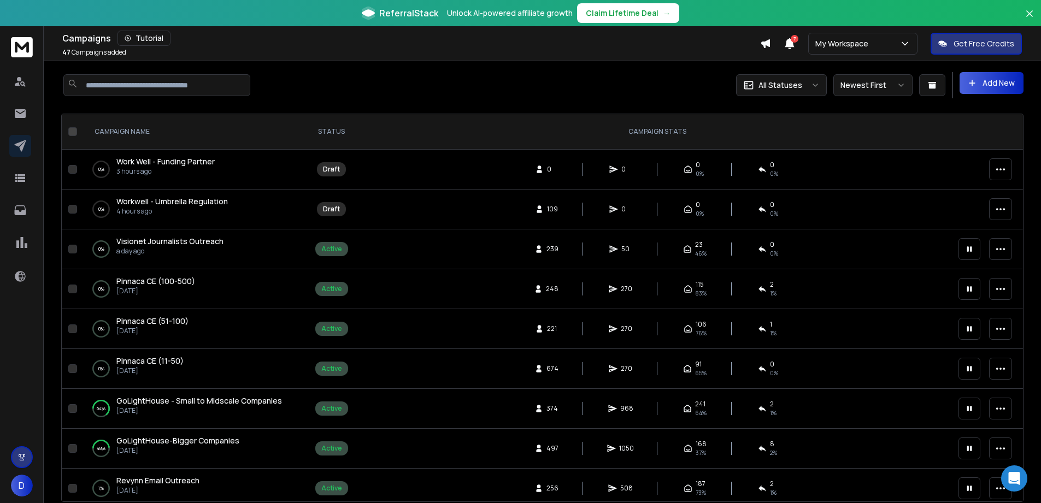
scroll to position [55, 0]
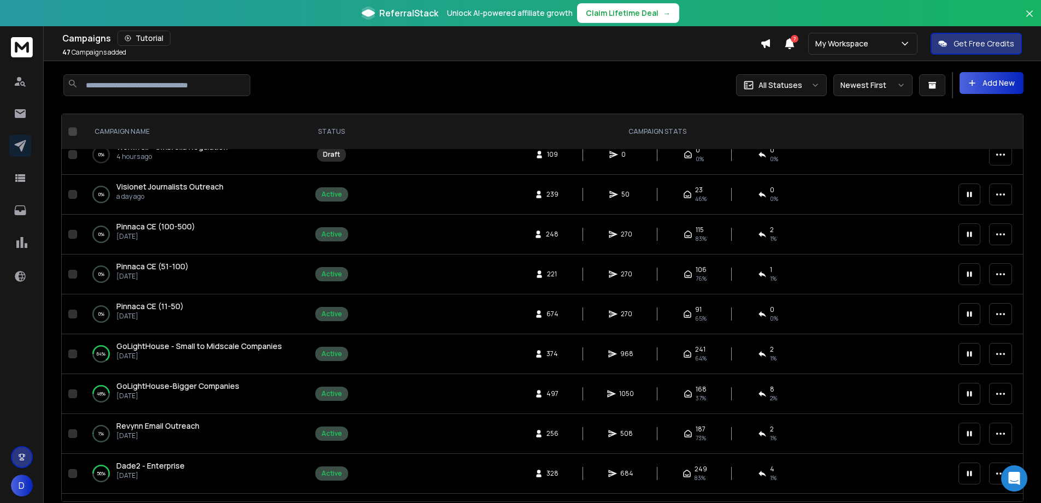
click at [157, 265] on span "Pinnaca CE (51-100)" at bounding box center [152, 266] width 72 height 10
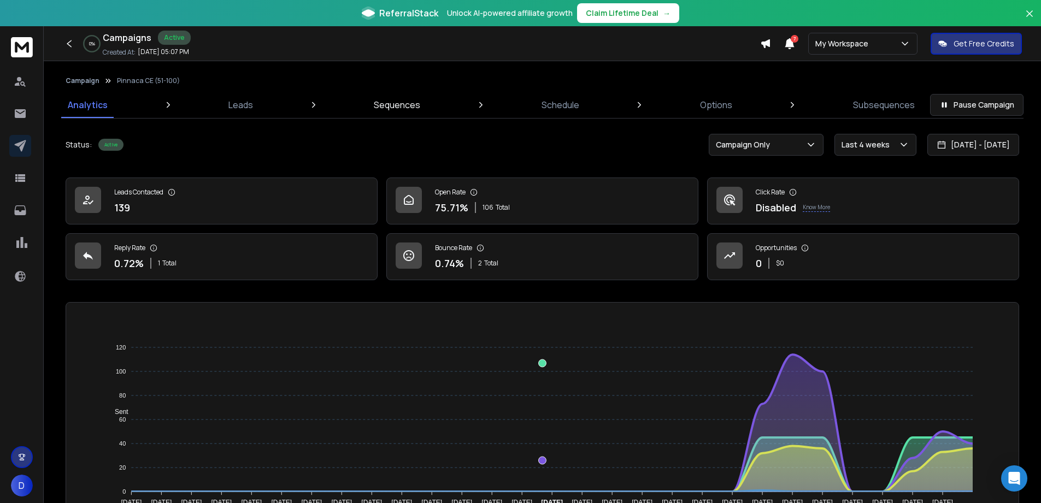
click at [384, 106] on p "Sequences" at bounding box center [397, 104] width 46 height 13
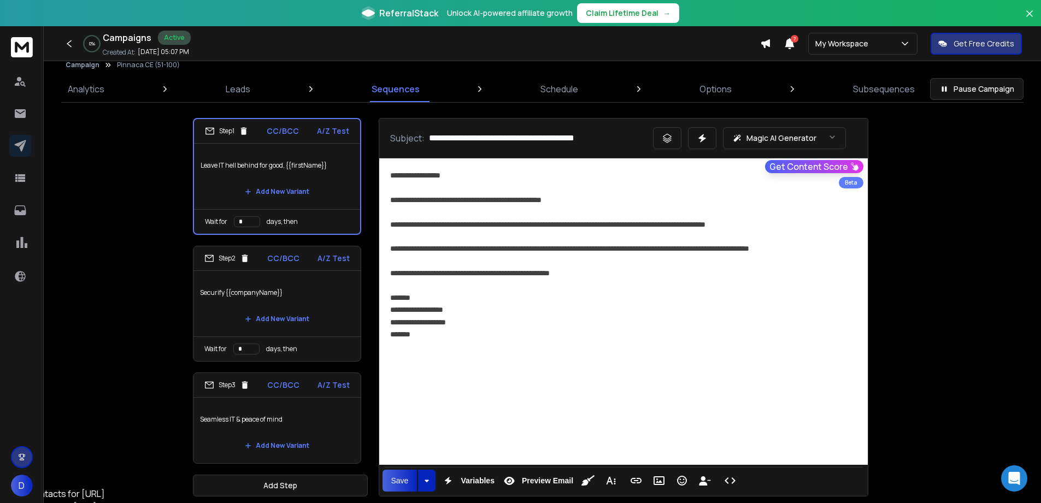
scroll to position [25, 0]
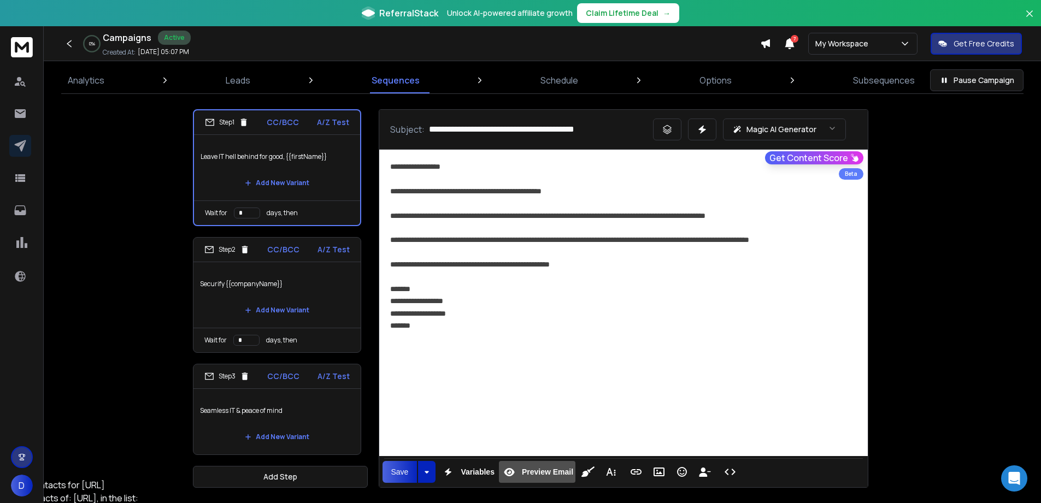
click at [535, 478] on div "Preview Email" at bounding box center [537, 472] width 76 height 18
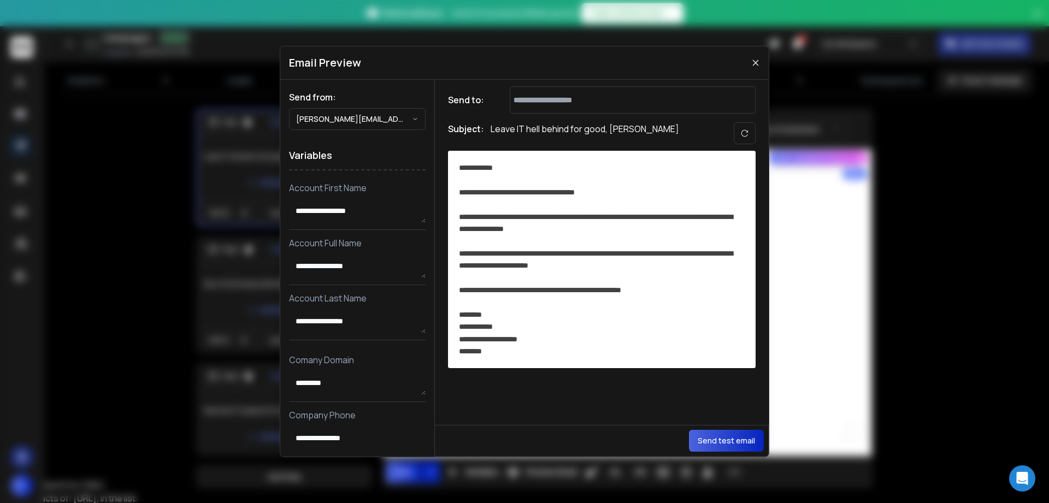
click at [599, 97] on input at bounding box center [633, 100] width 238 height 20
type input "*"
type input "**********"
click at [713, 436] on button "Send test email" at bounding box center [726, 441] width 75 height 22
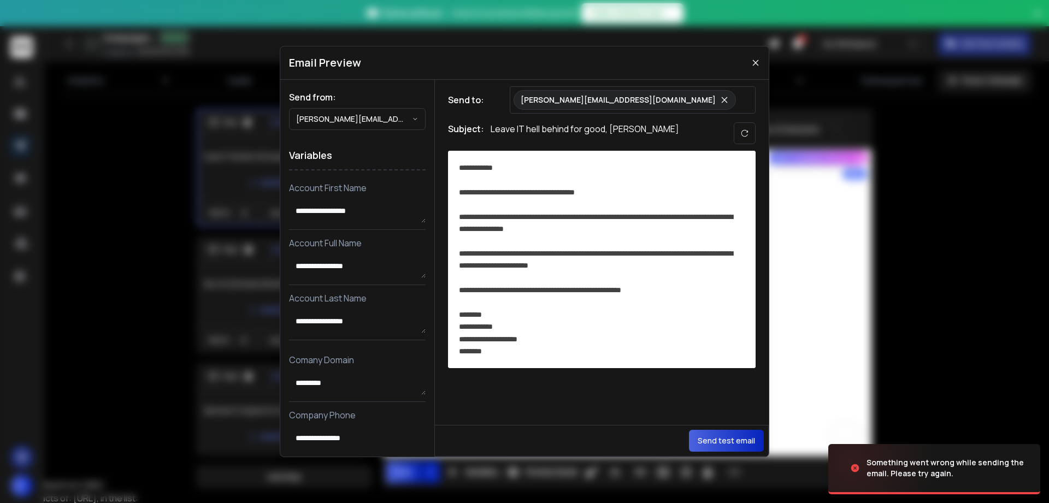
click at [731, 444] on button "Send test email" at bounding box center [726, 441] width 75 height 22
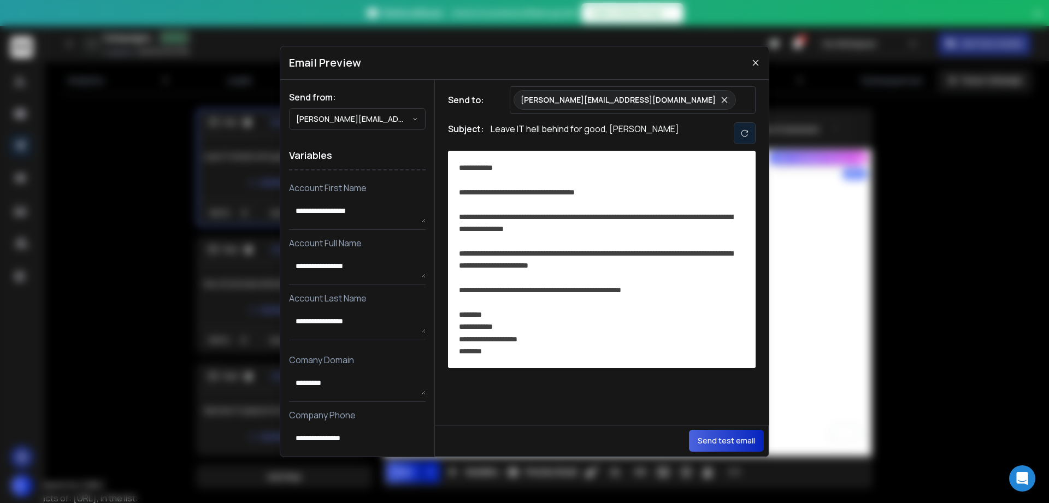
click at [741, 137] on icon at bounding box center [745, 134] width 8 height 8
click at [724, 446] on button "Send test email" at bounding box center [726, 441] width 75 height 22
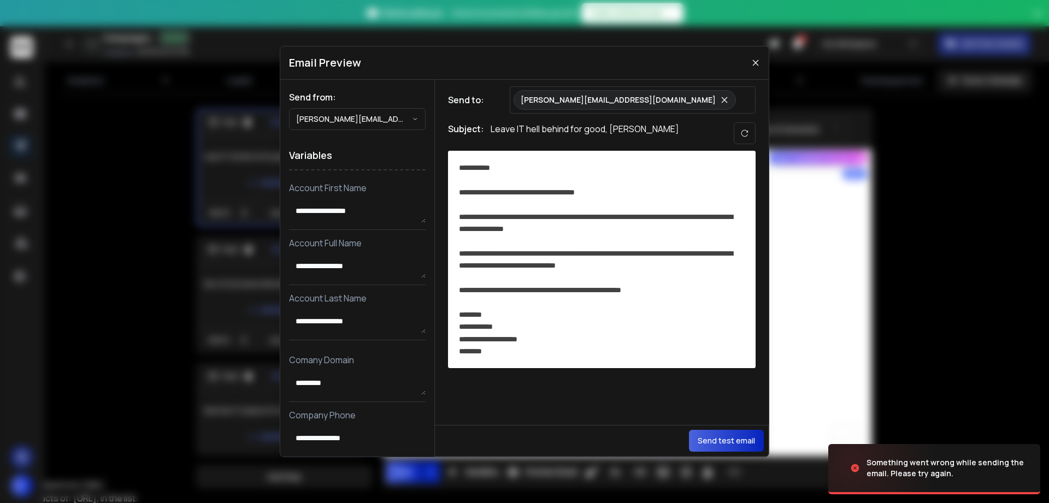
click at [720, 99] on icon at bounding box center [724, 100] width 9 height 9
click at [615, 101] on input at bounding box center [633, 100] width 238 height 20
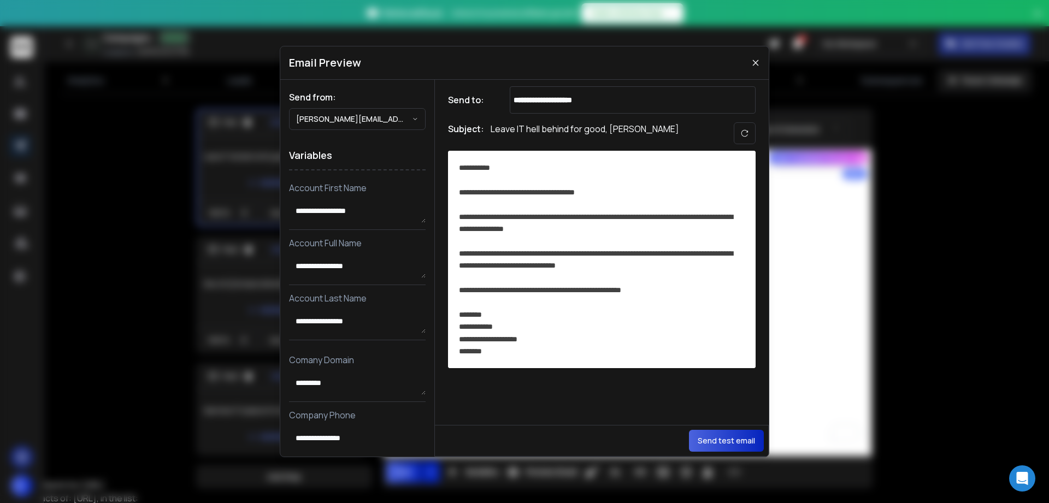
type input "**********"
type input "*"
click at [722, 444] on button "Send test email" at bounding box center [726, 441] width 75 height 22
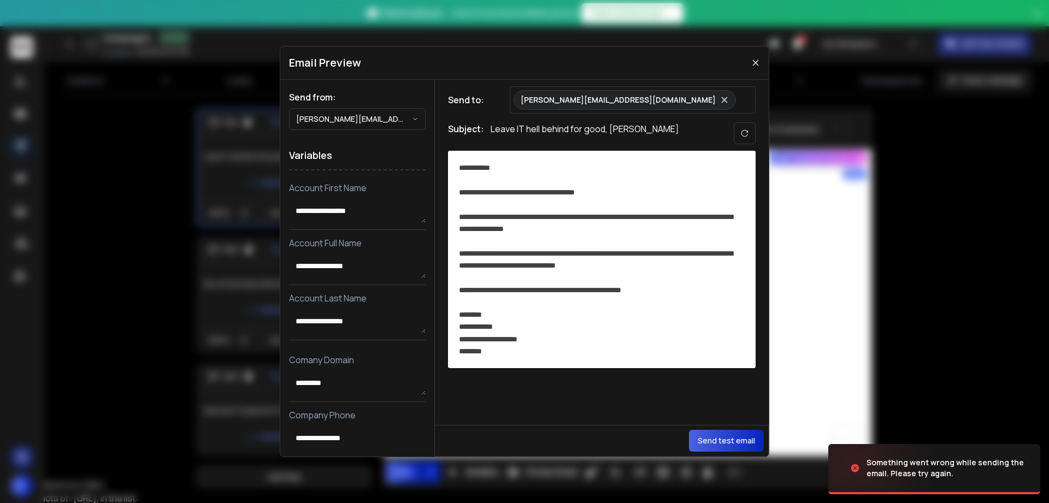
click at [749, 60] on div "Email Preview" at bounding box center [524, 62] width 489 height 33
click at [757, 57] on div "Email Preview" at bounding box center [524, 62] width 489 height 33
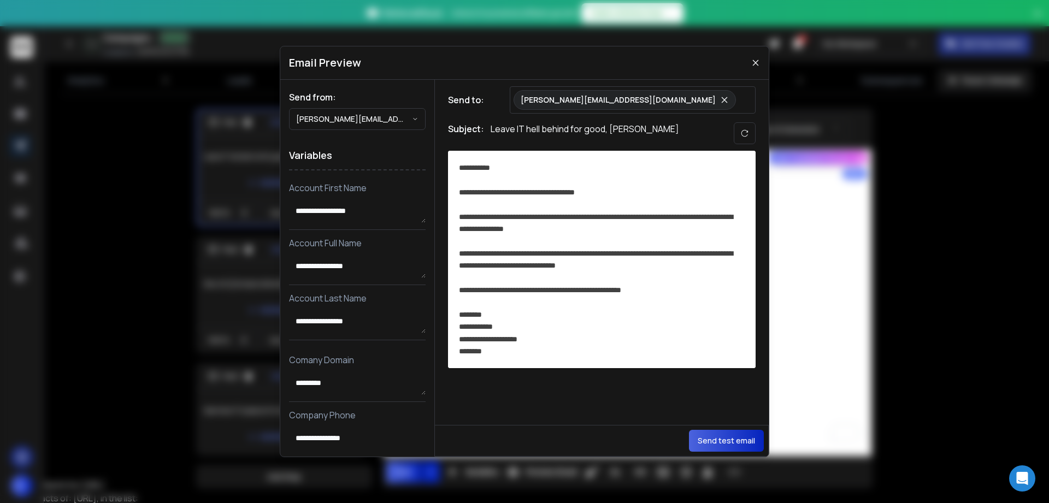
click at [752, 62] on icon at bounding box center [755, 62] width 9 height 9
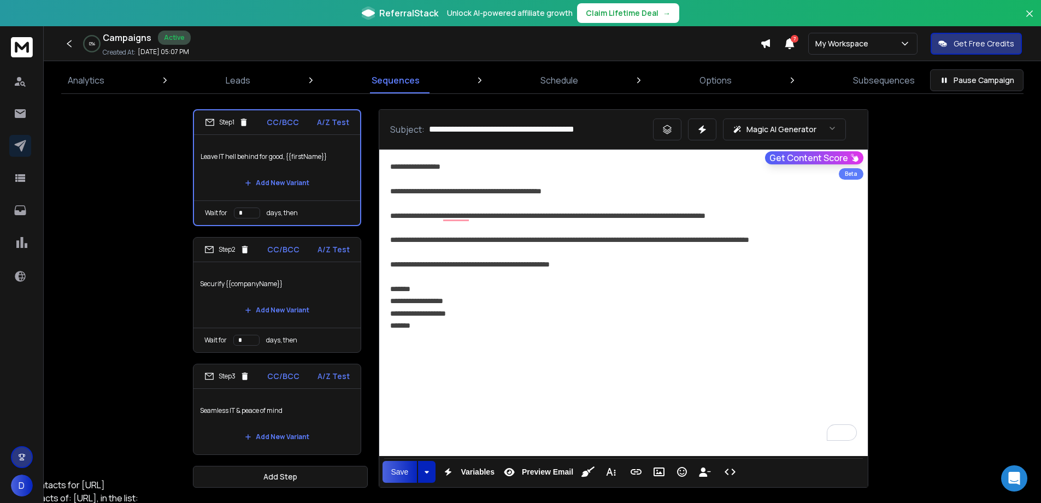
click at [308, 285] on p "Securify {{companyName}}" at bounding box center [277, 284] width 154 height 31
type input "**********"
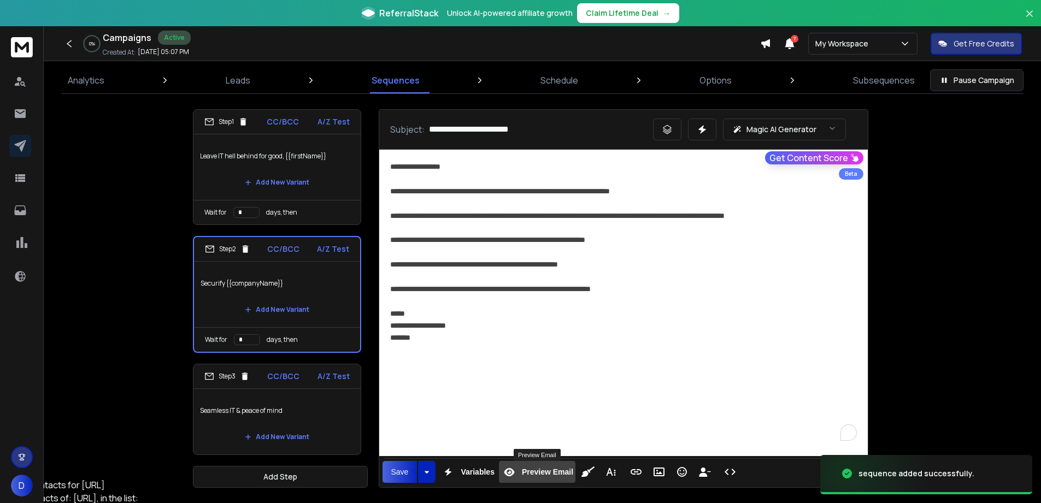
click at [541, 475] on span "Preview Email" at bounding box center [548, 472] width 56 height 9
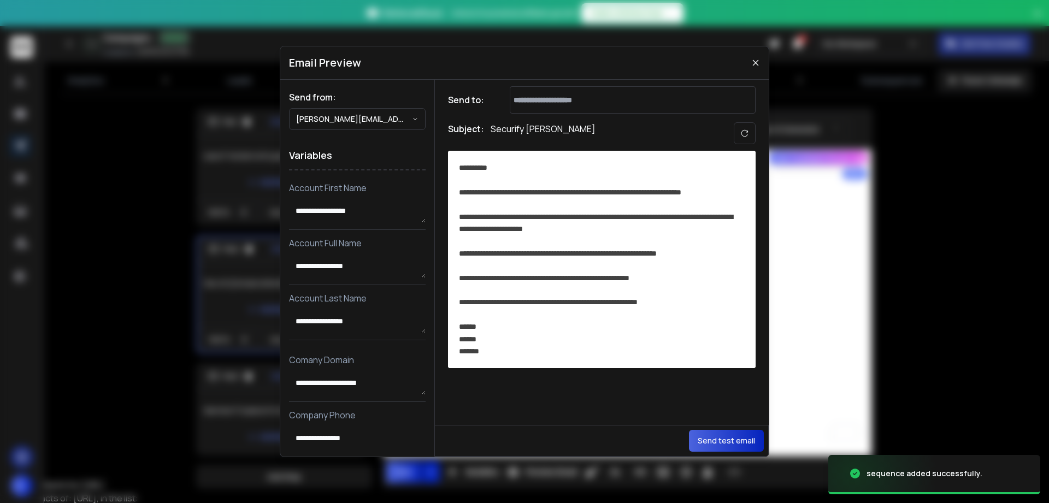
click at [629, 99] on input at bounding box center [633, 100] width 238 height 20
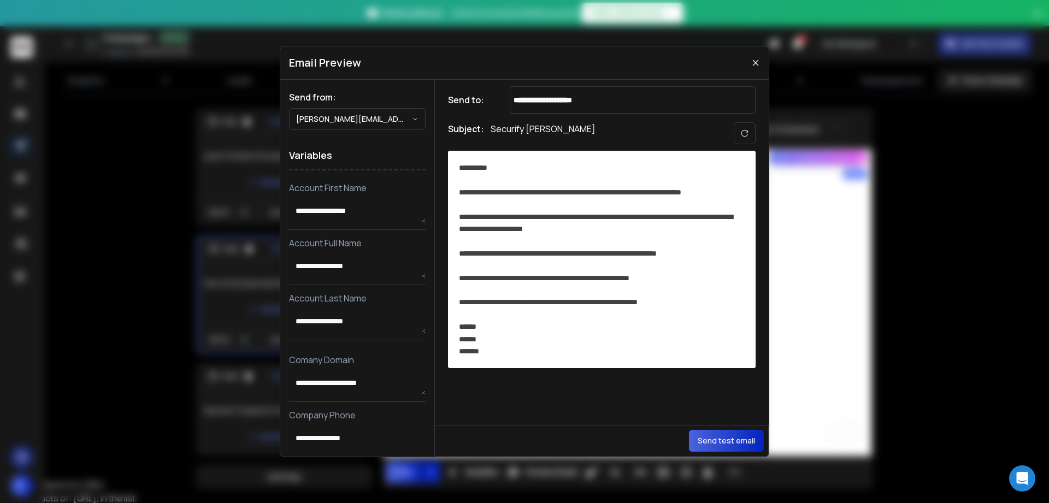
type input "**********"
click at [710, 441] on button "Send test email" at bounding box center [726, 441] width 75 height 22
click at [735, 438] on button "Send test email" at bounding box center [726, 441] width 75 height 22
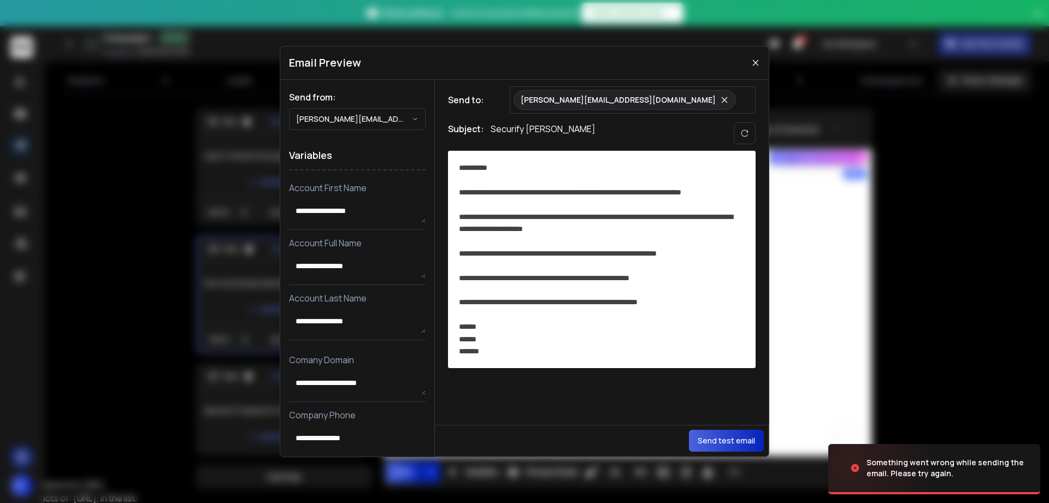
click at [758, 62] on icon at bounding box center [755, 62] width 9 height 9
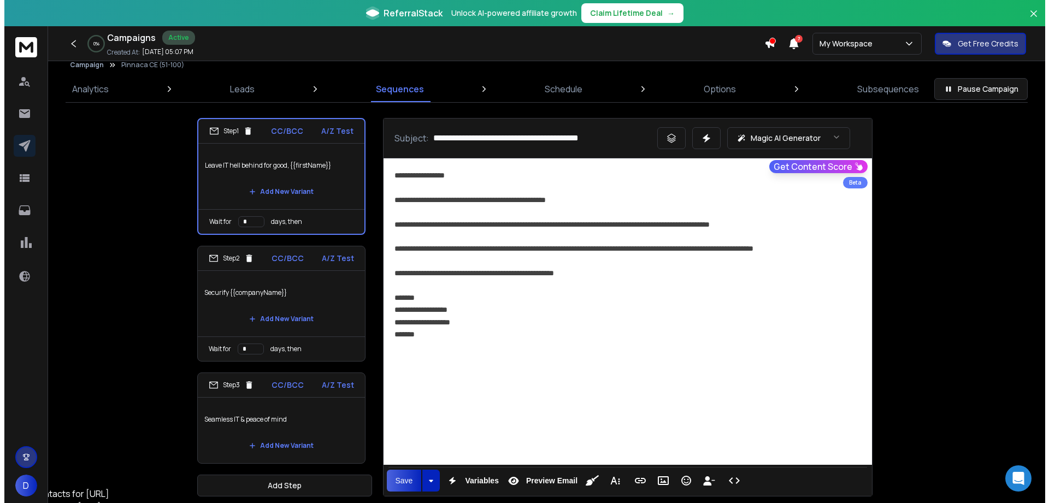
scroll to position [25, 0]
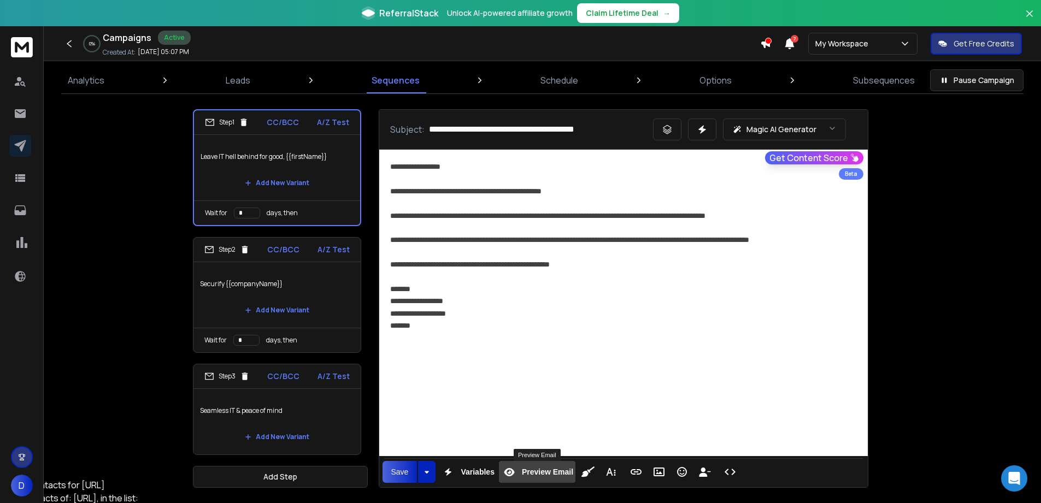
click at [544, 468] on span "Preview Email" at bounding box center [548, 472] width 56 height 9
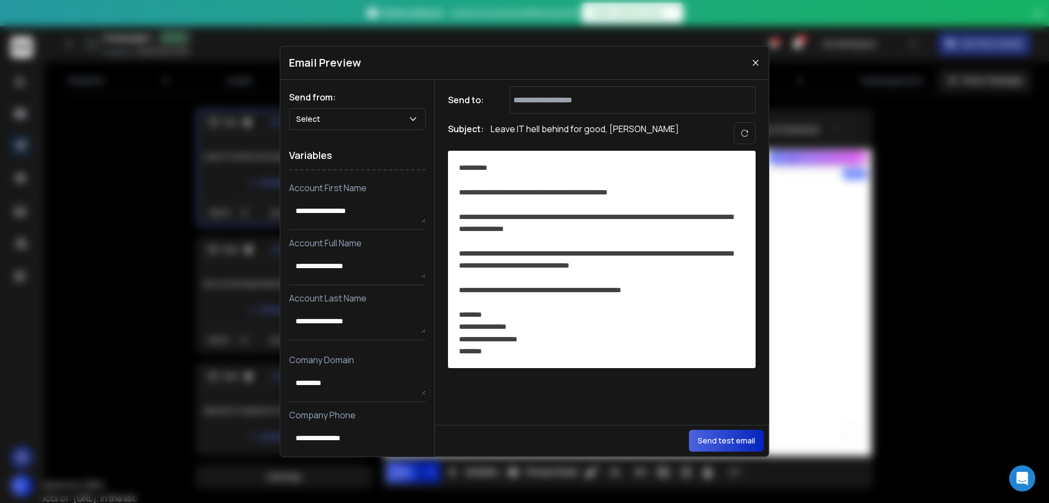
click at [592, 99] on input at bounding box center [633, 100] width 238 height 20
type input "*"
type input "**********"
click at [732, 437] on button "Send test email" at bounding box center [726, 441] width 75 height 22
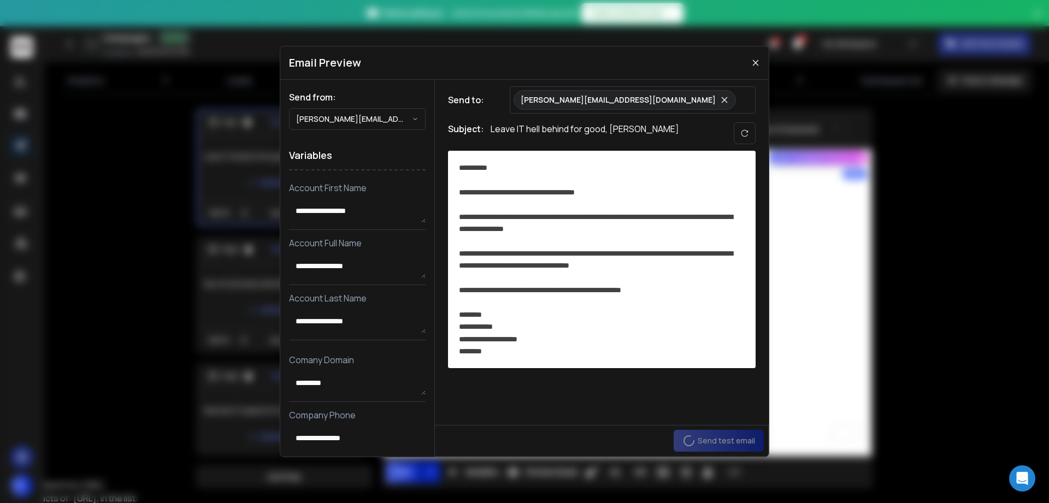
drag, startPoint x: 697, startPoint y: 438, endPoint x: 736, endPoint y: 276, distance: 165.9
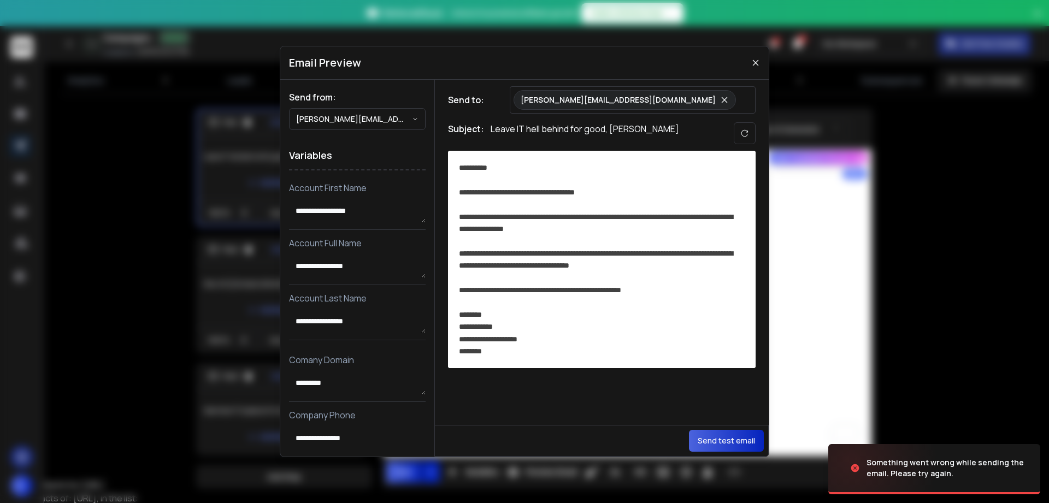
drag, startPoint x: 736, startPoint y: 276, endPoint x: 840, endPoint y: 328, distance: 116.6
click at [839, 329] on div "**********" at bounding box center [524, 251] width 1049 height 433
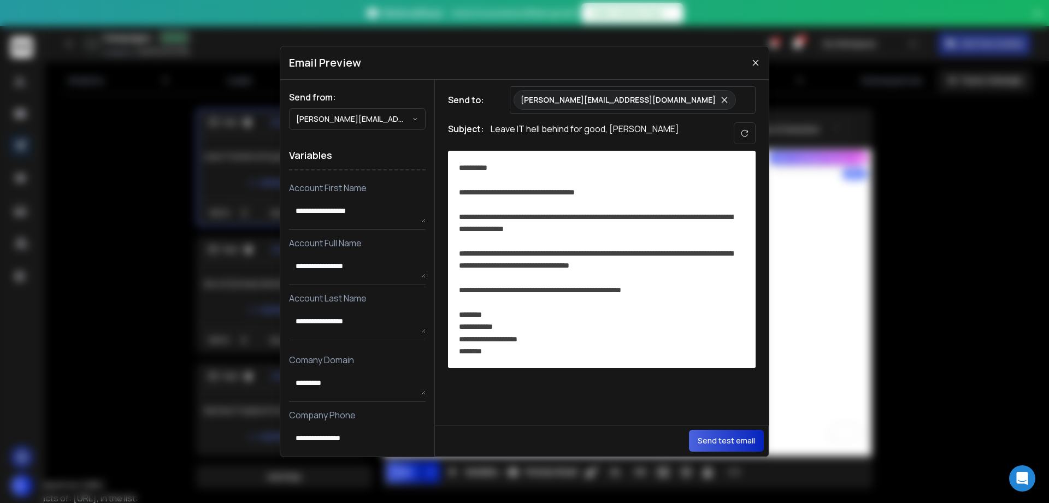
click at [755, 63] on icon at bounding box center [755, 62] width 9 height 9
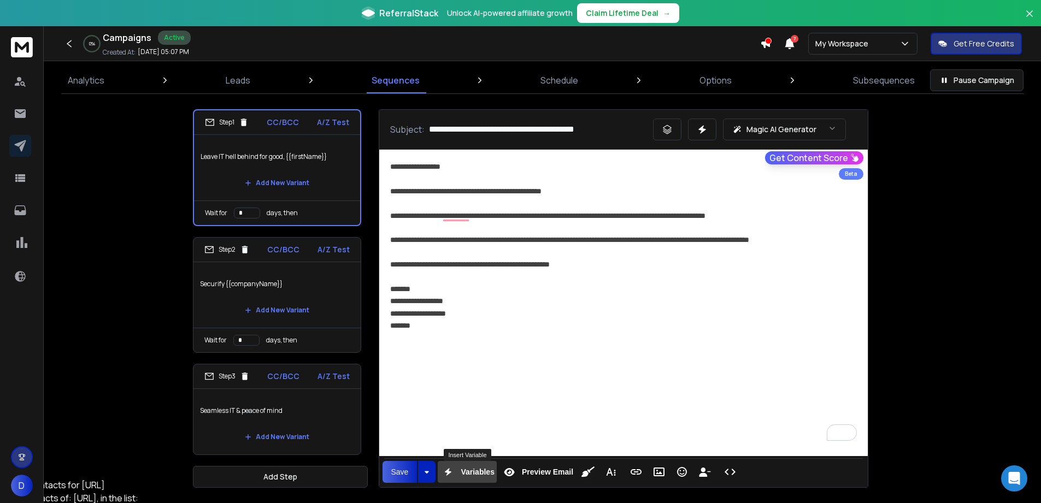
click at [464, 470] on span "Variables" at bounding box center [477, 472] width 38 height 9
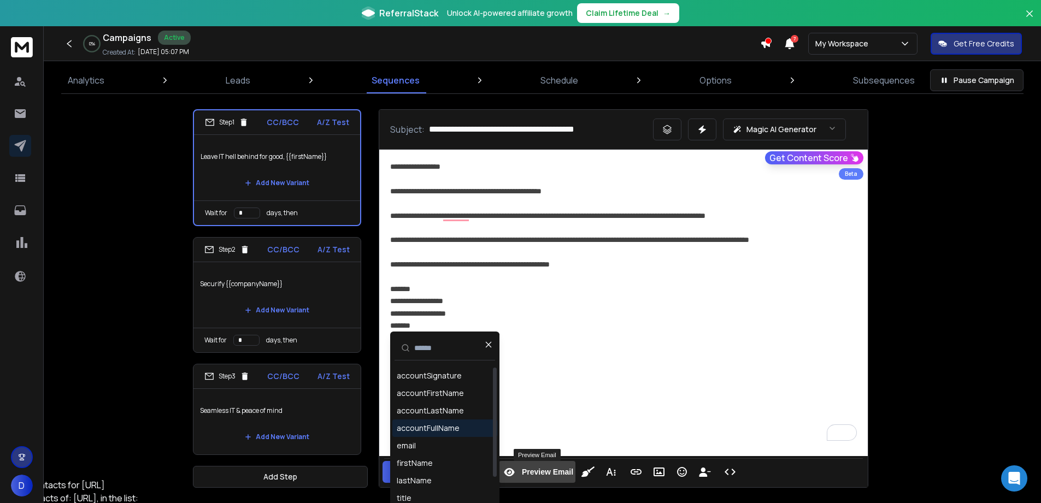
click at [532, 478] on div "Preview Email" at bounding box center [537, 472] width 76 height 18
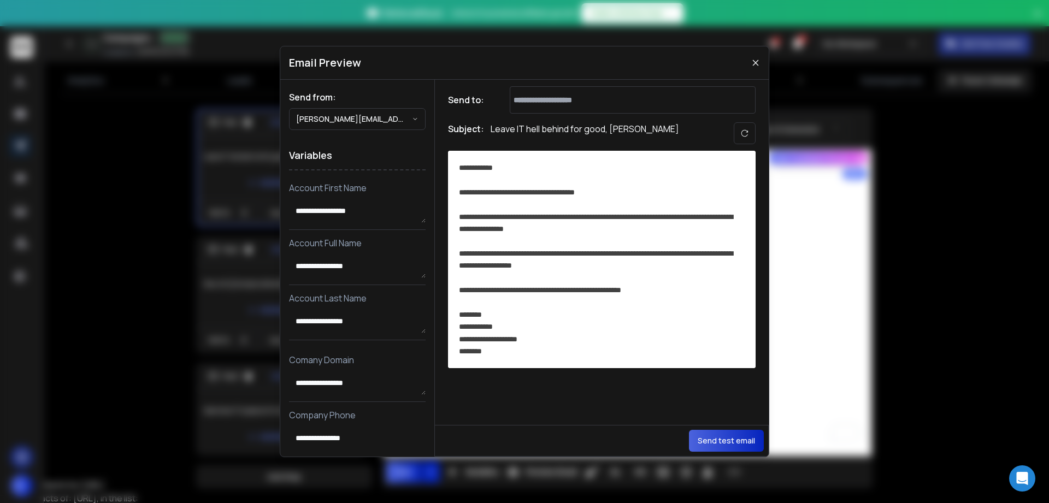
click at [558, 103] on input at bounding box center [633, 100] width 238 height 20
type input "**********"
click at [730, 442] on button "Send test email" at bounding box center [726, 441] width 75 height 22
